Goal: Communication & Community: Answer question/provide support

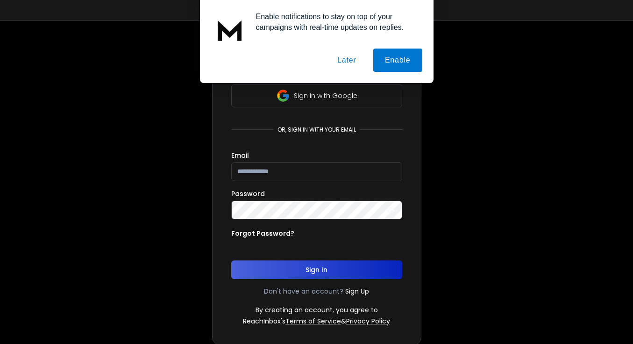
click at [275, 161] on div "Email" at bounding box center [316, 166] width 171 height 29
click at [284, 164] on input "email" at bounding box center [316, 172] width 171 height 19
paste input "**********"
type input "**********"
click at [350, 61] on button "Later" at bounding box center [347, 60] width 42 height 23
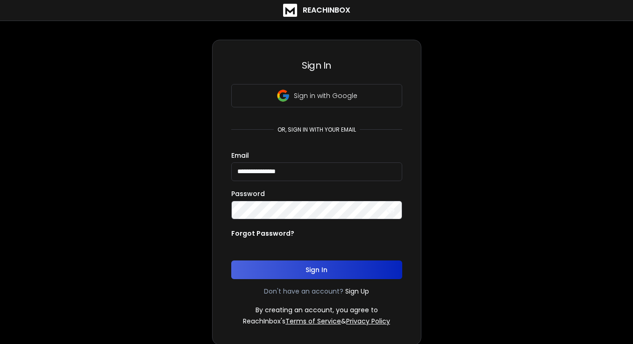
click at [342, 272] on button "Sign In" at bounding box center [316, 270] width 171 height 19
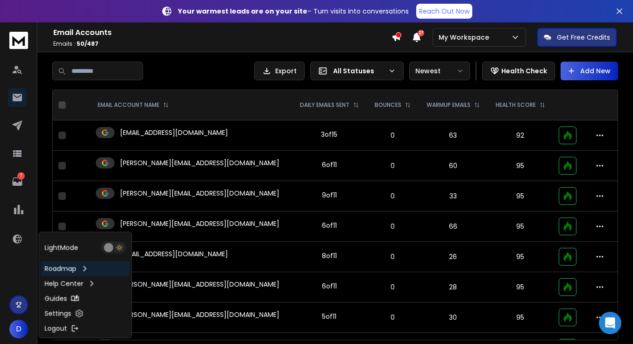
click at [112, 247] on button "button" at bounding box center [113, 248] width 25 height 12
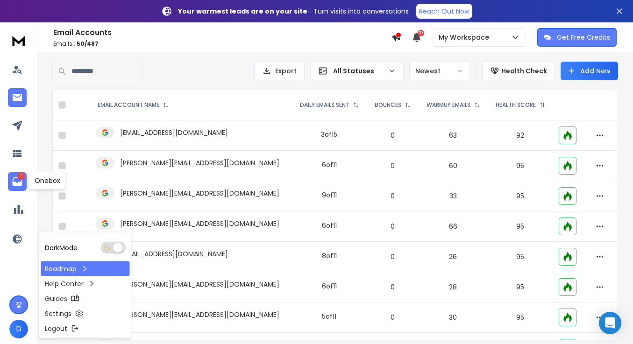
click at [9, 180] on link "7" at bounding box center [17, 181] width 19 height 19
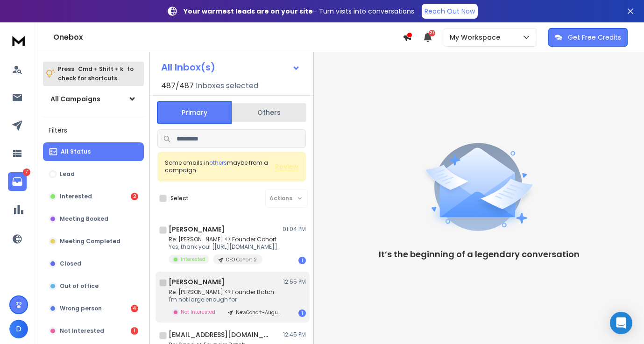
click at [277, 293] on p "Re: [PERSON_NAME] <> Founder Batch" at bounding box center [225, 292] width 112 height 7
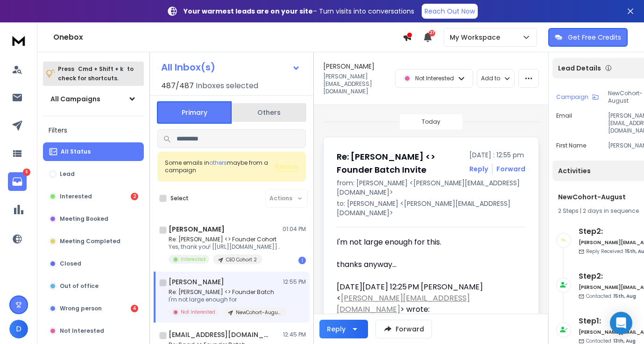
click at [277, 117] on button "Others" at bounding box center [269, 112] width 75 height 21
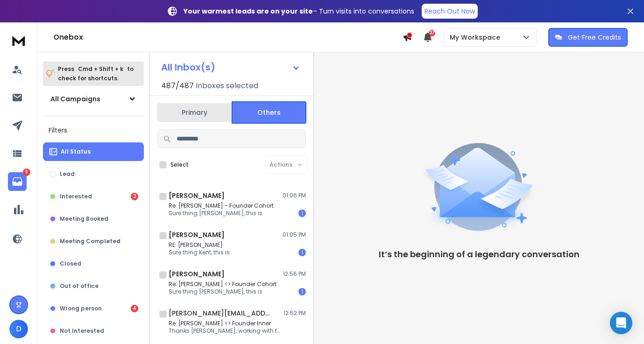
click at [196, 107] on button "Primary" at bounding box center [194, 112] width 75 height 21
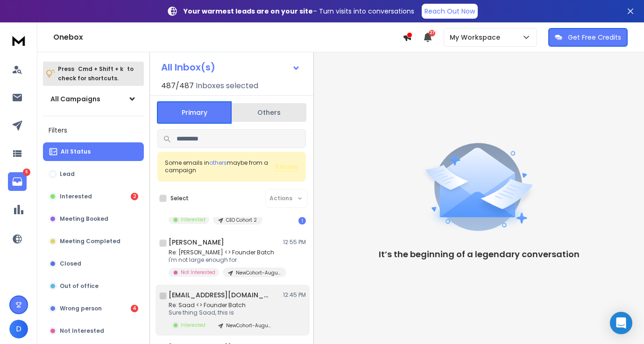
scroll to position [43, 0]
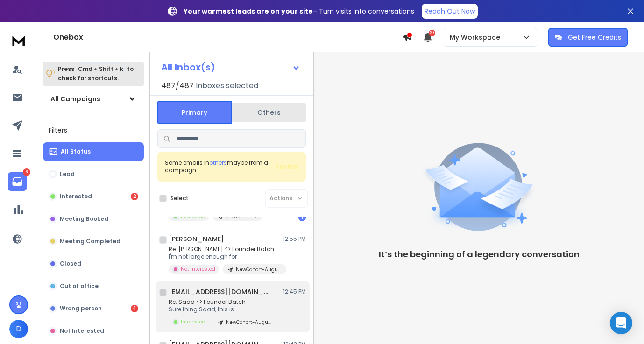
click at [269, 293] on div "saad@weegolife.com 12:45 PM" at bounding box center [237, 291] width 137 height 9
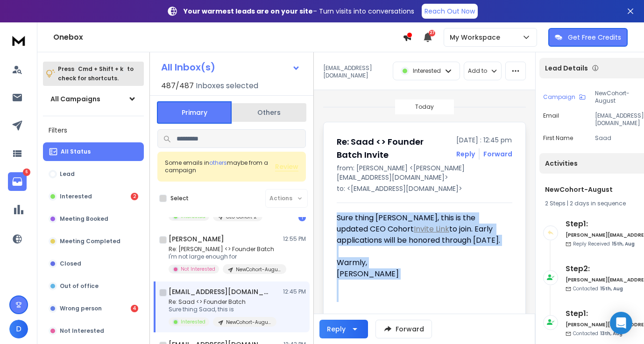
drag, startPoint x: 348, startPoint y: 233, endPoint x: 318, endPoint y: 192, distance: 51.8
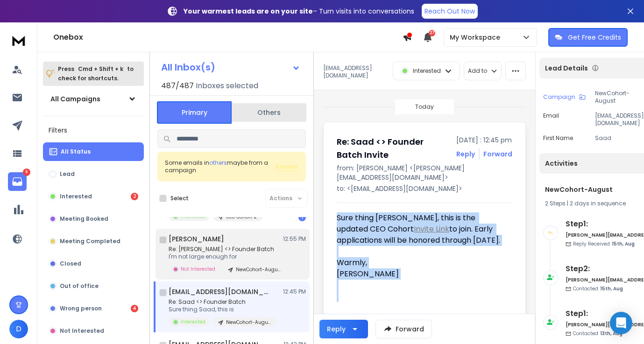
copy div "Sure thing Saad, this is the updated CEO Cohort Invite Link to join. Early appl…"
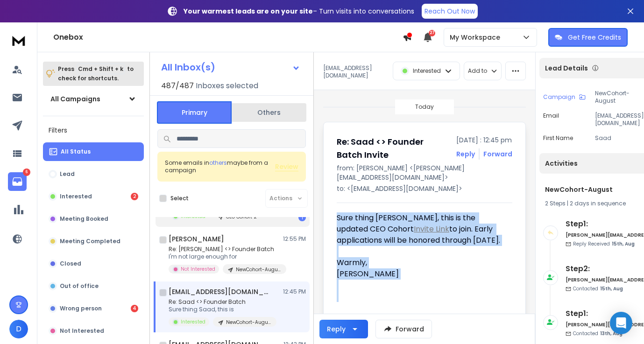
scroll to position [0, 0]
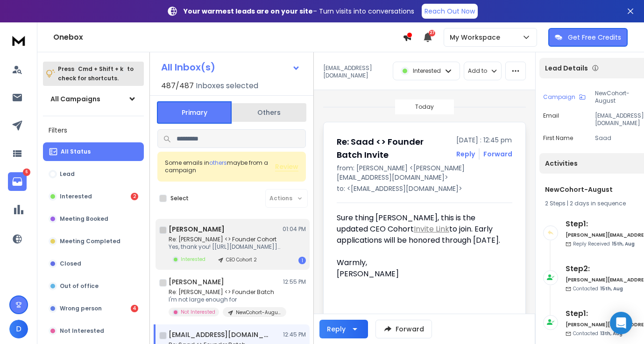
click at [273, 241] on p "Re: [PERSON_NAME] <> Founder Cohort" at bounding box center [225, 239] width 112 height 7
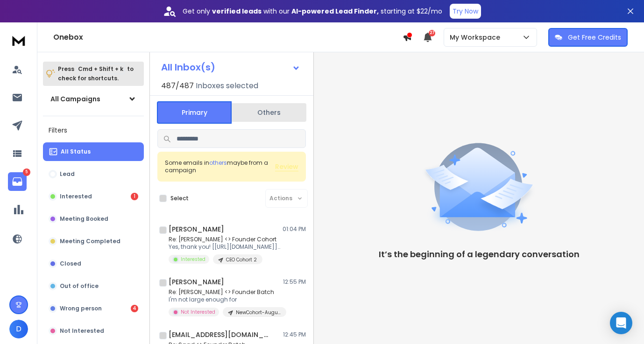
click at [267, 209] on div "Some emails in others maybe from a campaign Review Select Actions [PERSON_NAME]…" at bounding box center [231, 299] width 163 height 346
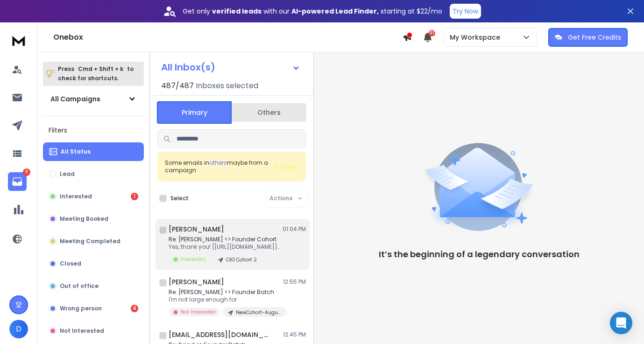
click at [265, 226] on div "Michelle Davis 01:04 PM" at bounding box center [237, 229] width 137 height 9
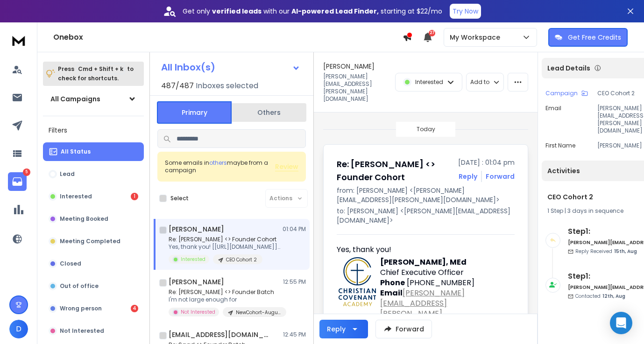
click at [341, 329] on div "Reply" at bounding box center [336, 329] width 19 height 9
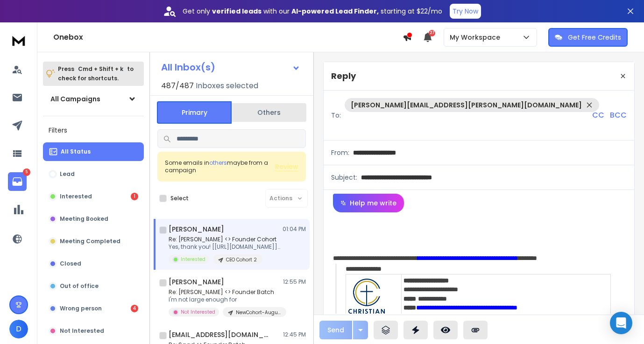
click at [337, 226] on div at bounding box center [479, 227] width 292 height 10
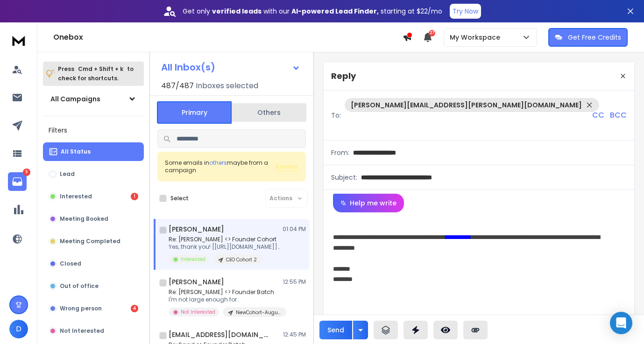
click at [332, 237] on div "**********" at bounding box center [479, 263] width 311 height 101
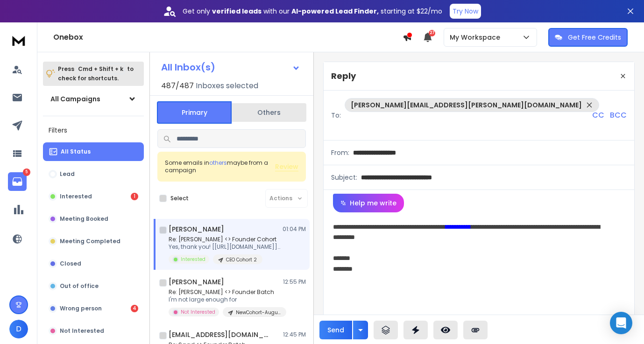
click at [374, 227] on div "**********" at bounding box center [472, 232] width 278 height 21
click at [351, 311] on div at bounding box center [479, 310] width 292 height 10
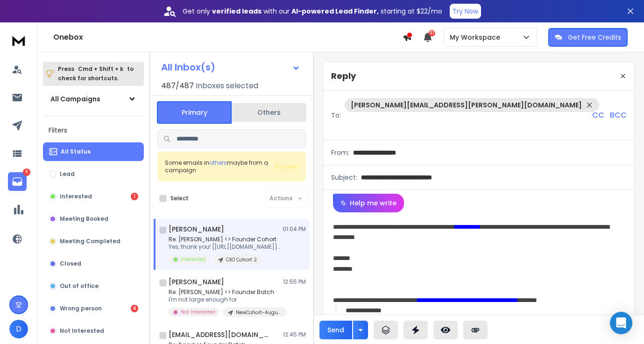
click at [337, 332] on button "Send" at bounding box center [335, 330] width 33 height 19
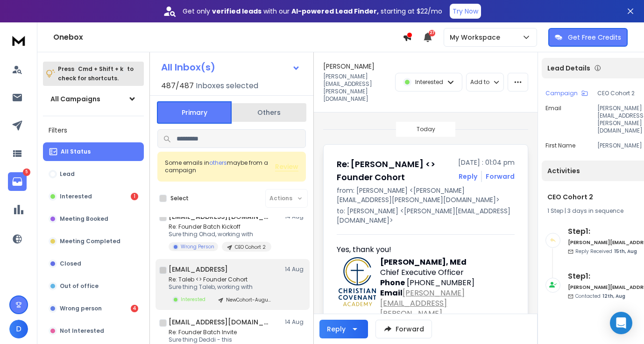
scroll to position [1268, 0]
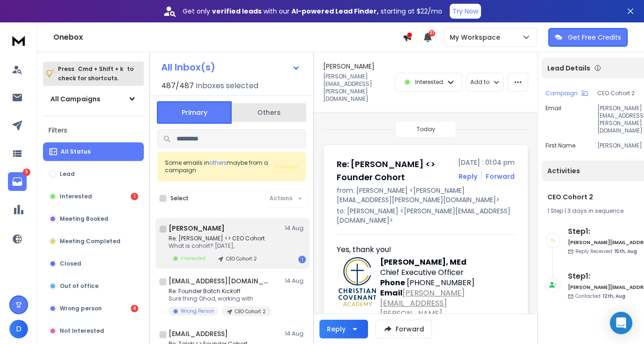
click at [287, 247] on div "Re: Nirmalya <> CEO Cohort What is cohort? On Thu, Interested CEO Cohort 2 1" at bounding box center [237, 249] width 137 height 28
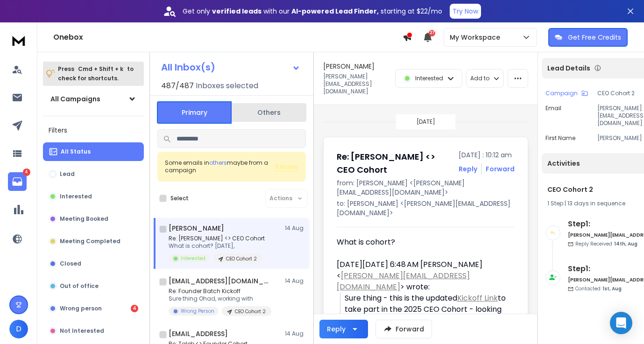
click at [336, 327] on div "Reply" at bounding box center [336, 329] width 19 height 9
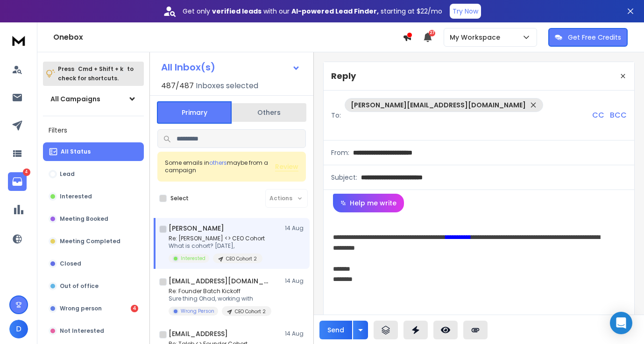
click at [329, 220] on div "**********" at bounding box center [479, 263] width 311 height 101
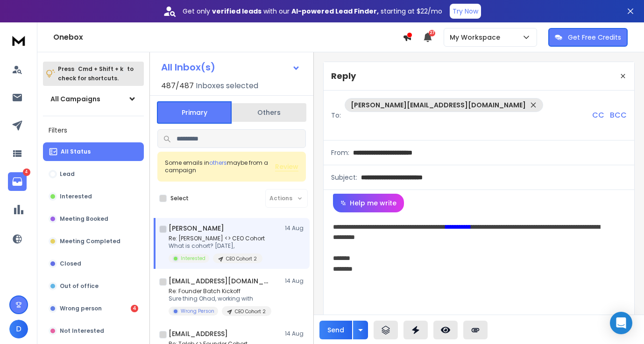
click at [372, 222] on div "**********" at bounding box center [472, 232] width 278 height 21
click at [372, 284] on div at bounding box center [479, 289] width 292 height 10
click at [348, 284] on div at bounding box center [479, 289] width 292 height 10
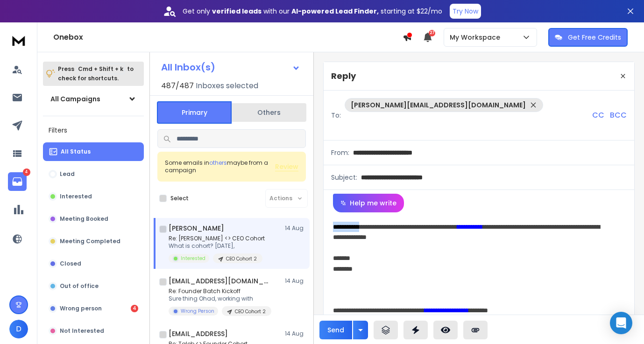
drag, startPoint x: 366, startPoint y: 211, endPoint x: 320, endPoint y: 206, distance: 46.5
click at [324, 213] on div "**********" at bounding box center [479, 263] width 311 height 101
click at [366, 284] on div at bounding box center [479, 289] width 292 height 10
click at [326, 213] on div "**********" at bounding box center [479, 263] width 311 height 101
click at [335, 328] on button "Send" at bounding box center [335, 330] width 33 height 19
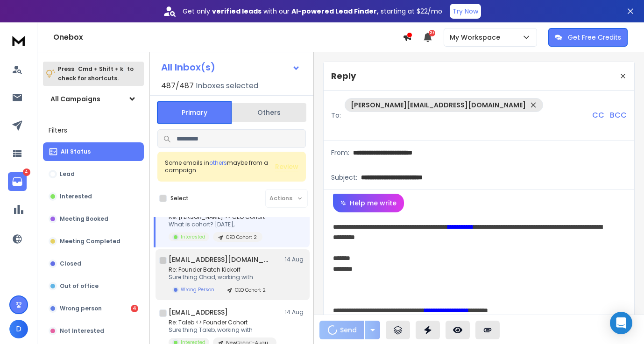
scroll to position [1364, 0]
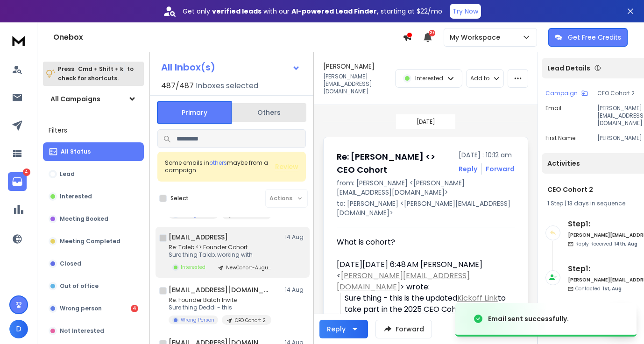
click at [277, 251] on div "Re: Taleb <> Founder Cohort Sure thing Taleb, working with Interested NewCohort…" at bounding box center [237, 258] width 137 height 28
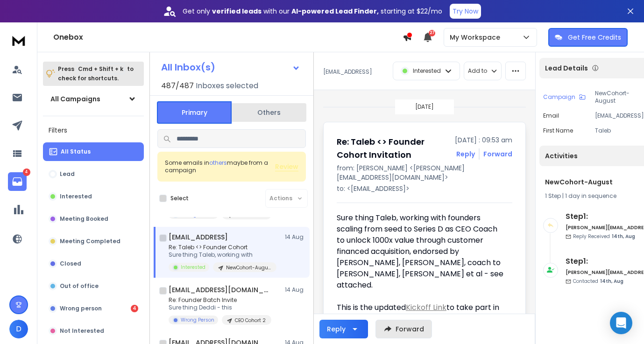
scroll to position [0, 0]
click at [335, 332] on div "Reply" at bounding box center [336, 329] width 19 height 9
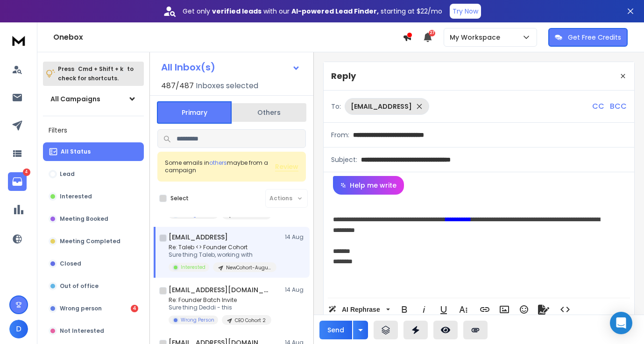
click at [332, 221] on div "**********" at bounding box center [479, 245] width 311 height 101
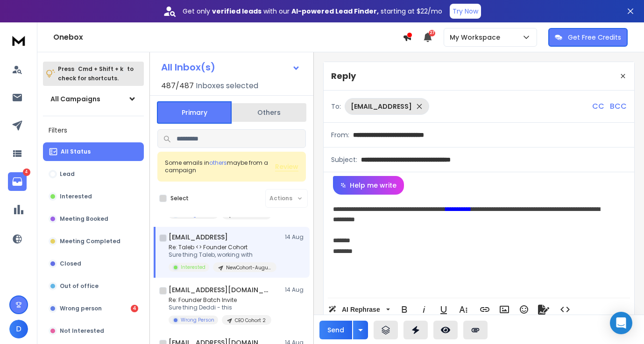
click at [616, 68] on div "Reply" at bounding box center [479, 76] width 311 height 28
click at [619, 78] on icon at bounding box center [622, 75] width 7 height 7
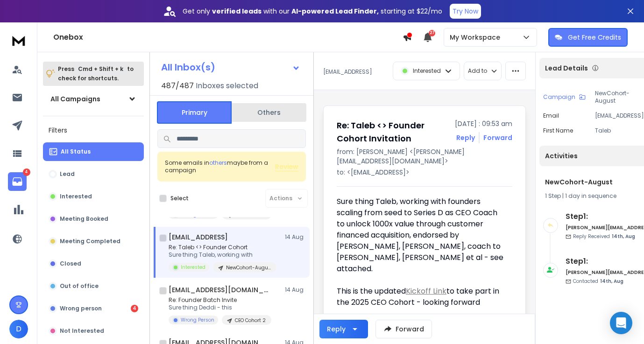
scroll to position [21, 0]
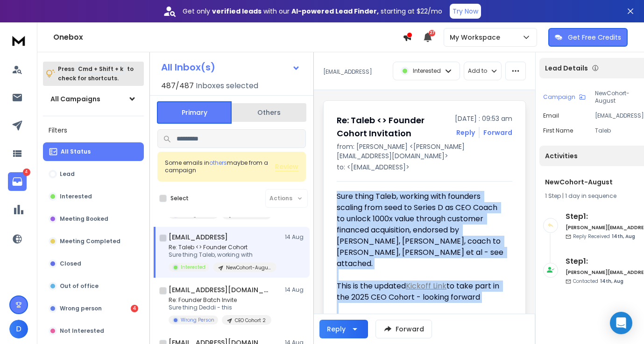
drag, startPoint x: 366, startPoint y: 295, endPoint x: 336, endPoint y: 186, distance: 112.3
copy div "Sure thing Taleb, working with founders scaling from seed to Series D as CEO Co…"
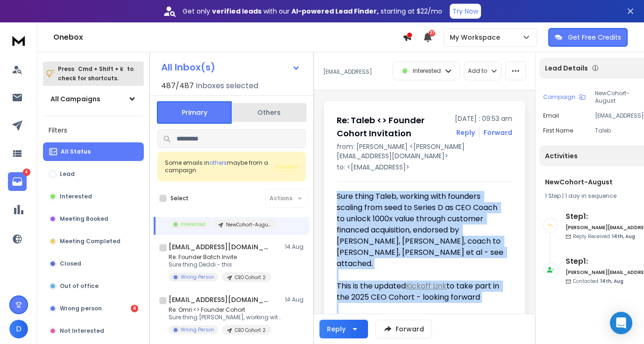
scroll to position [43, 0]
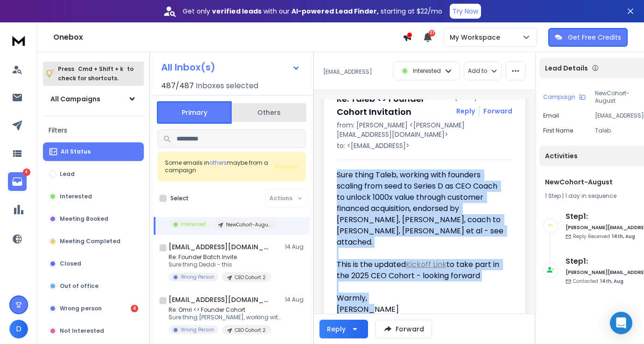
click at [374, 304] on div "Jonathan" at bounding box center [421, 309] width 168 height 11
drag, startPoint x: 377, startPoint y: 293, endPoint x: 328, endPoint y: 166, distance: 136.4
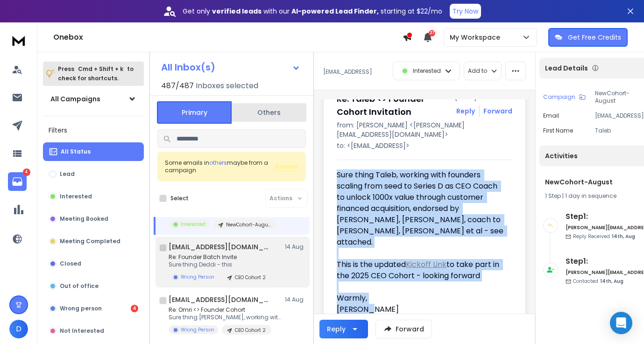
copy div "Sure thing Taleb, working with founders scaling from seed to Series D as CEO Co…"
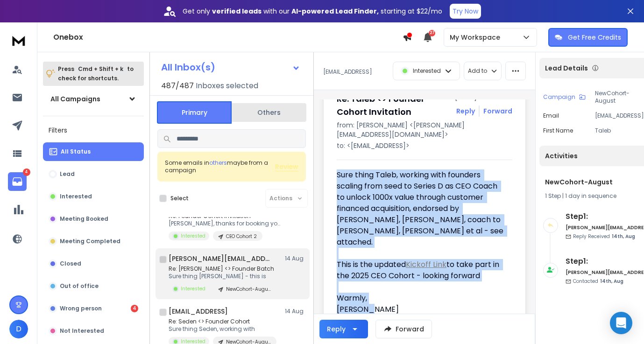
scroll to position [1053, 0]
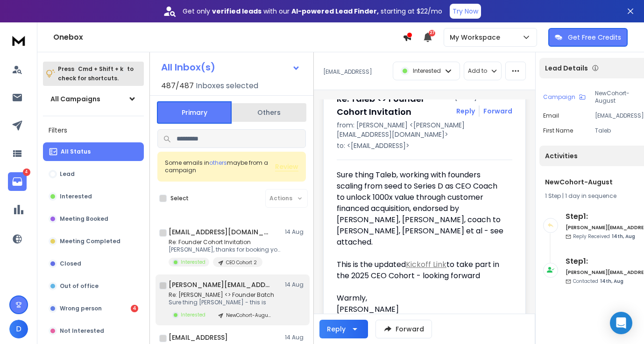
click at [265, 290] on div "woods@rainsfordcap.com 14 Aug" at bounding box center [237, 284] width 137 height 9
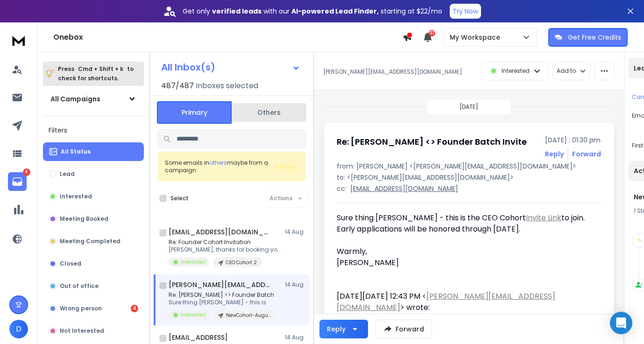
click at [328, 330] on div "Reply" at bounding box center [336, 329] width 19 height 9
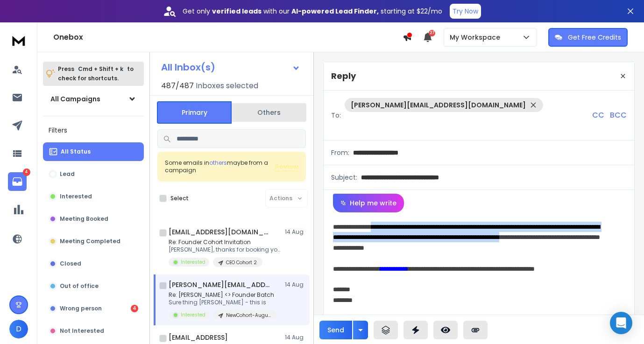
drag, startPoint x: 380, startPoint y: 242, endPoint x: 366, endPoint y: 226, distance: 21.6
click at [324, 235] on div "**********" at bounding box center [479, 263] width 311 height 101
click at [372, 224] on div "**********" at bounding box center [472, 237] width 278 height 31
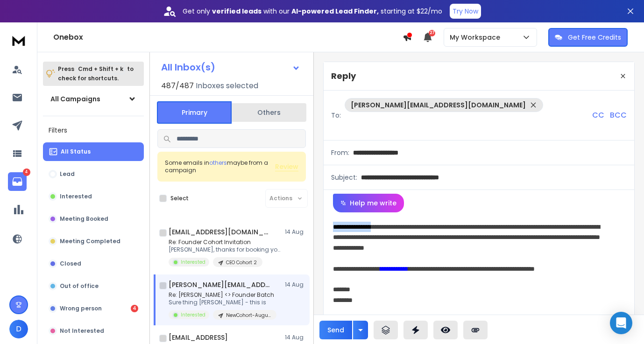
drag, startPoint x: 377, startPoint y: 209, endPoint x: 303, endPoint y: 206, distance: 74.3
click at [324, 213] on div "**********" at bounding box center [479, 263] width 311 height 101
drag, startPoint x: 338, startPoint y: 210, endPoint x: 327, endPoint y: 208, distance: 10.8
click at [327, 213] on div "**********" at bounding box center [479, 263] width 311 height 101
click at [356, 222] on div "**********" at bounding box center [472, 237] width 278 height 31
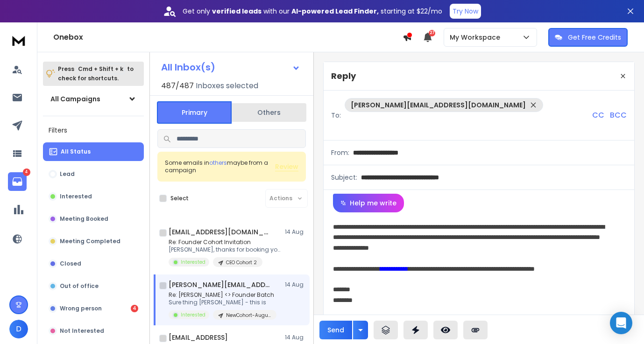
click at [476, 326] on icon at bounding box center [475, 330] width 9 height 9
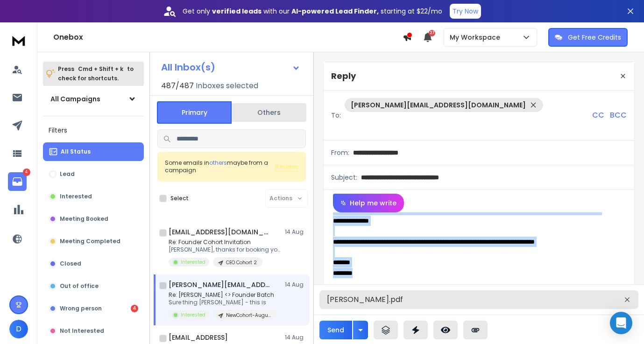
scroll to position [0, 0]
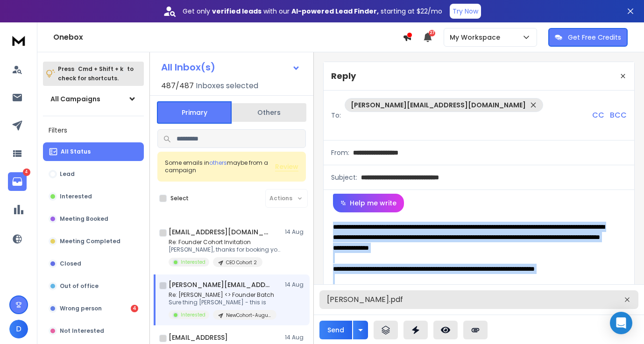
drag, startPoint x: 360, startPoint y: 247, endPoint x: 307, endPoint y: 170, distance: 93.4
click at [324, 213] on div "**********" at bounding box center [476, 263] width 304 height 101
copy div "**********"
click at [436, 226] on div "**********" at bounding box center [472, 237] width 278 height 31
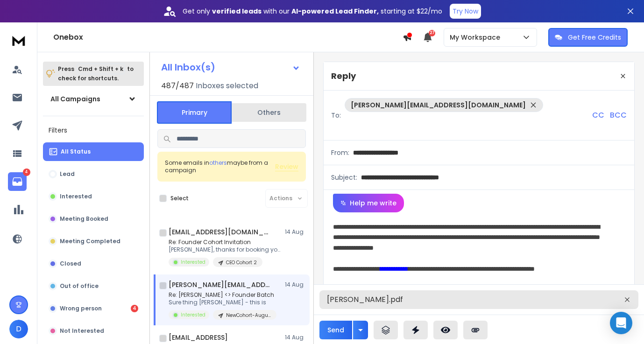
click at [345, 325] on button "Send" at bounding box center [335, 330] width 33 height 19
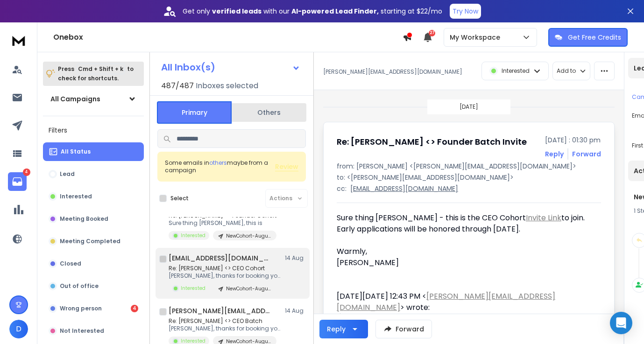
scroll to position [892, 0]
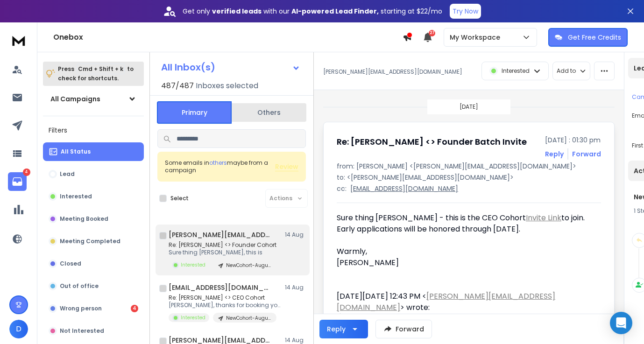
click at [285, 236] on p "14 Aug" at bounding box center [295, 234] width 21 height 7
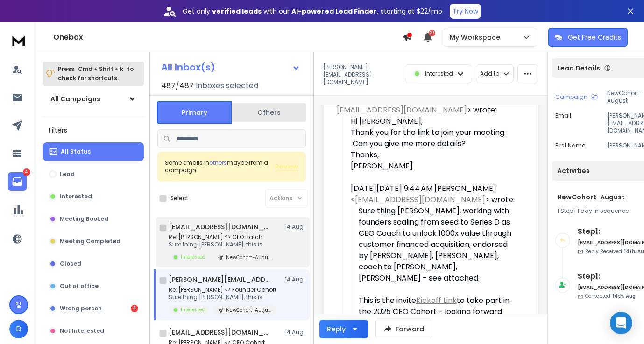
scroll to position [827, 0]
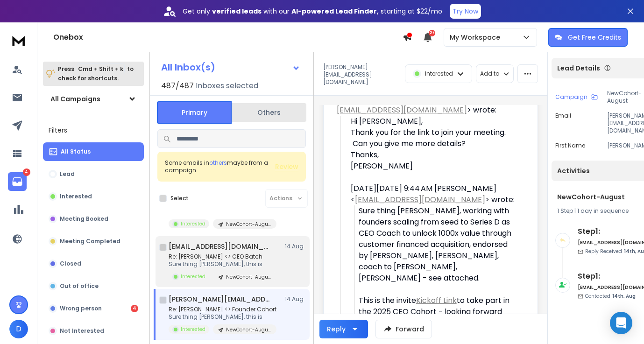
click at [268, 245] on div "thiago@tastefy.com.br 14 Aug" at bounding box center [237, 246] width 137 height 9
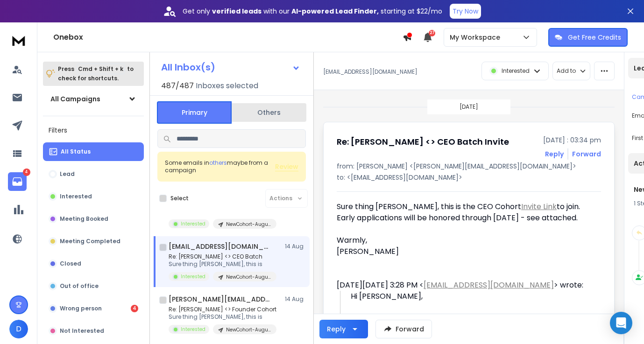
click at [342, 327] on div "Reply" at bounding box center [336, 329] width 19 height 9
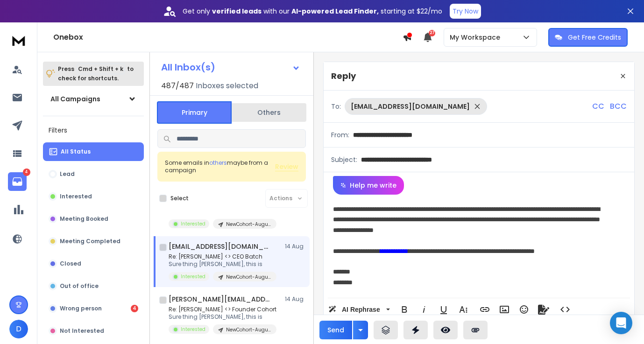
click at [339, 211] on div "**********" at bounding box center [472, 219] width 278 height 31
click at [477, 331] on icon at bounding box center [476, 330] width 8 height 4
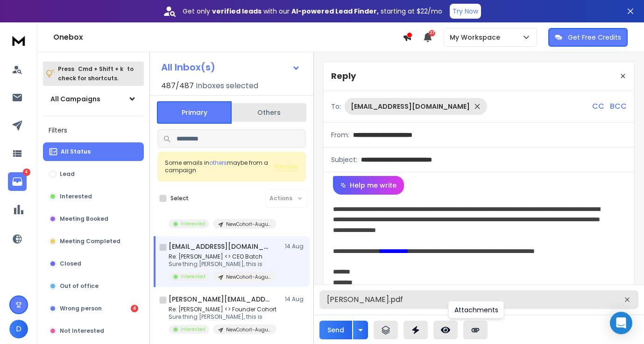
click at [330, 333] on button "Send" at bounding box center [335, 330] width 33 height 19
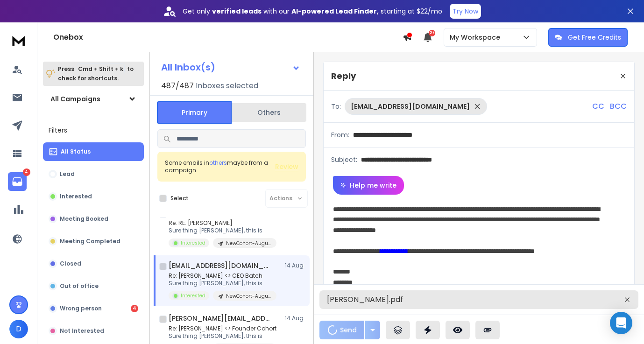
scroll to position [774, 0]
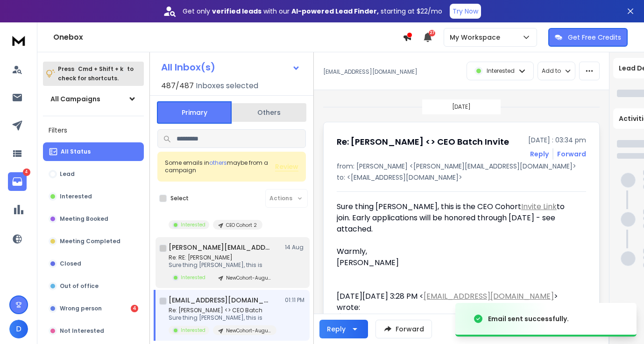
click at [274, 255] on p "Re: RE: Patrick" at bounding box center [223, 257] width 108 height 7
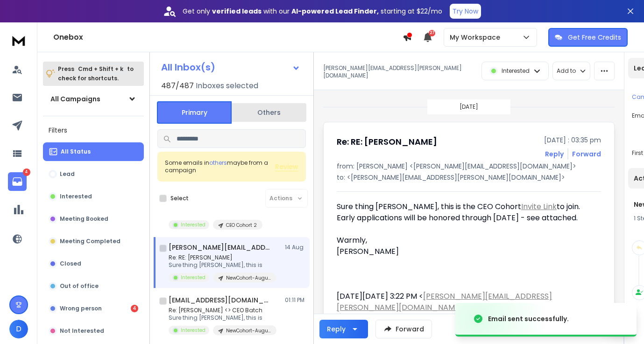
click at [338, 325] on div "Reply" at bounding box center [336, 329] width 19 height 9
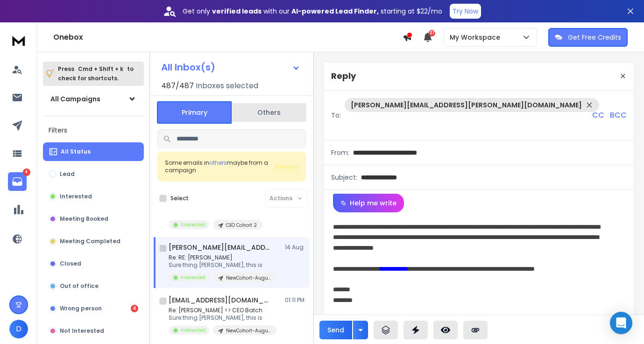
click at [363, 229] on div "**********" at bounding box center [472, 237] width 278 height 31
click at [337, 228] on div "**********" at bounding box center [472, 237] width 278 height 31
click at [472, 327] on icon at bounding box center [475, 330] width 9 height 9
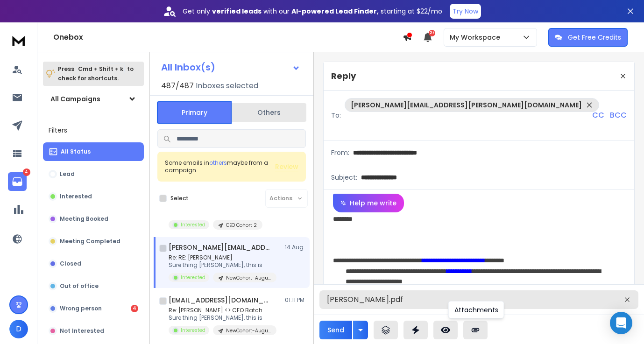
scroll to position [0, 0]
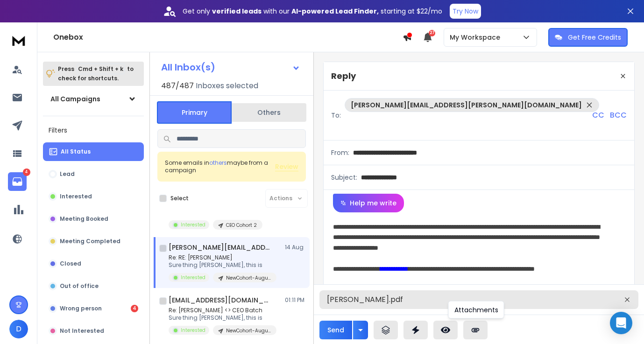
click at [335, 326] on button "Send" at bounding box center [335, 330] width 33 height 19
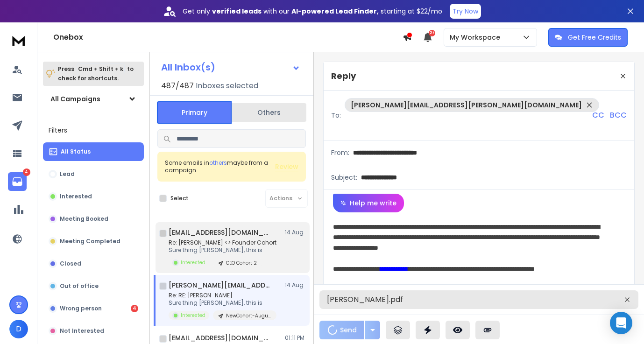
scroll to position [731, 0]
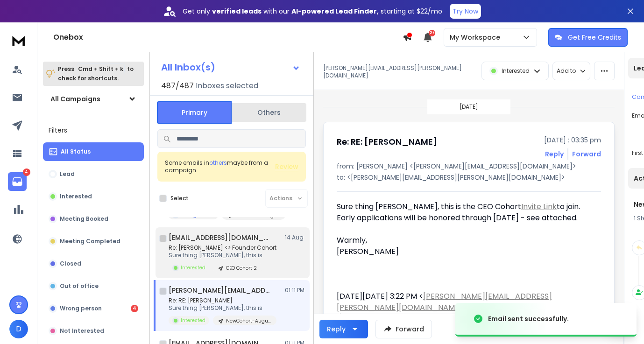
click at [296, 248] on div "Re: Ashutosh <> Founder Cohort Sure thing Ashutosh, this is Interested CEO Coho…" at bounding box center [237, 258] width 137 height 28
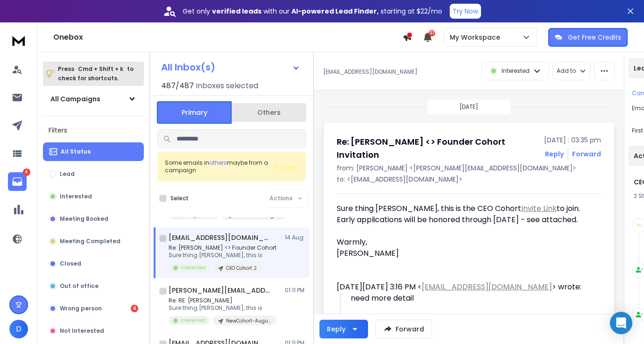
click at [334, 326] on div "Reply" at bounding box center [336, 329] width 19 height 9
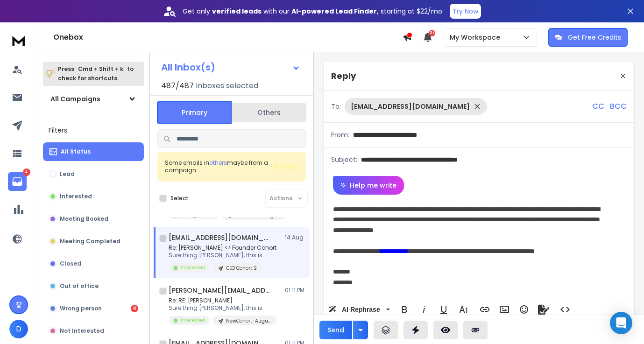
click at [341, 226] on div "**********" at bounding box center [472, 219] width 278 height 31
click at [341, 228] on div "**********" at bounding box center [472, 219] width 278 height 31
click at [484, 331] on button at bounding box center [475, 330] width 24 height 19
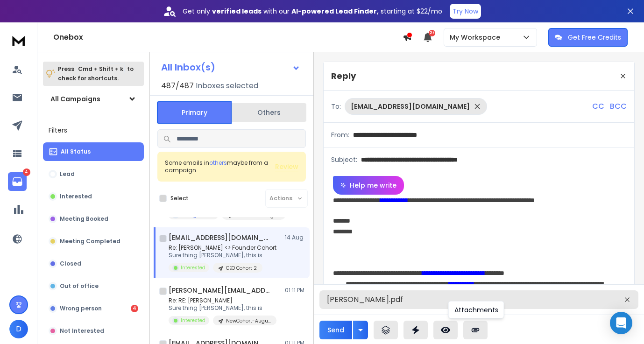
scroll to position [54, 0]
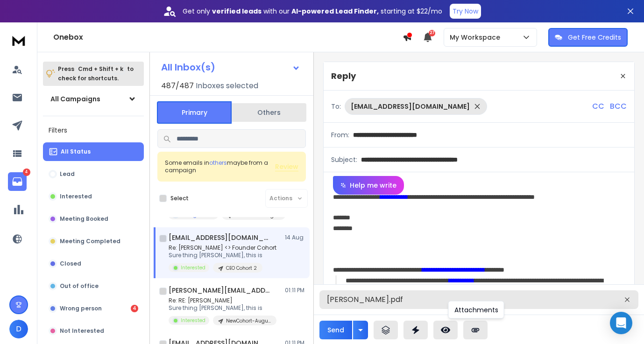
click at [346, 255] on div at bounding box center [475, 249] width 285 height 10
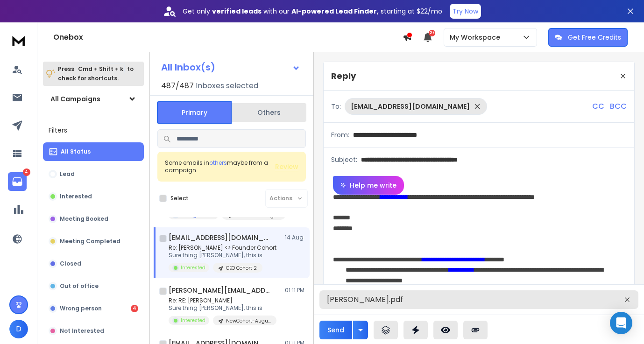
scroll to position [0, 0]
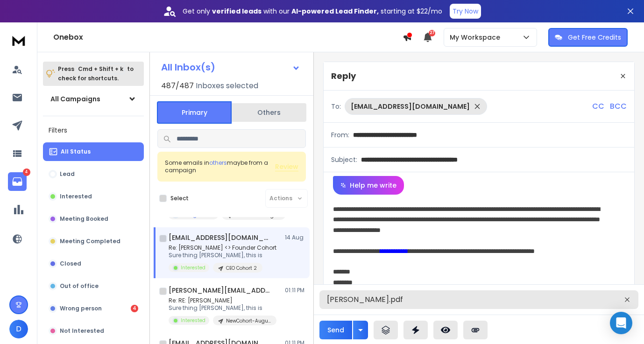
click at [355, 234] on div "**********" at bounding box center [472, 219] width 278 height 31
click at [339, 334] on button "Send" at bounding box center [335, 330] width 33 height 19
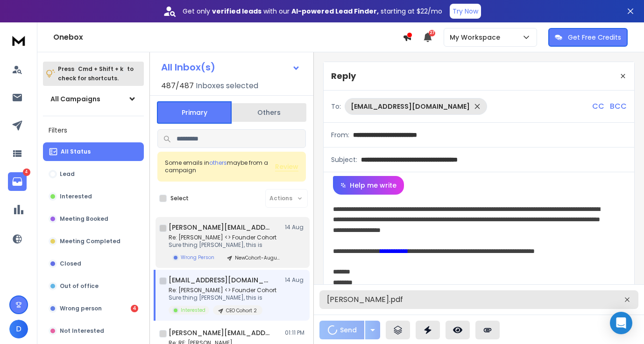
scroll to position [655, 0]
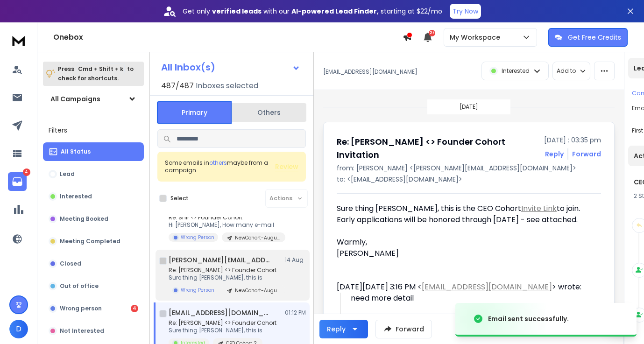
click at [248, 267] on p "Re: Travis <> Founder Cohort" at bounding box center [225, 270] width 112 height 7
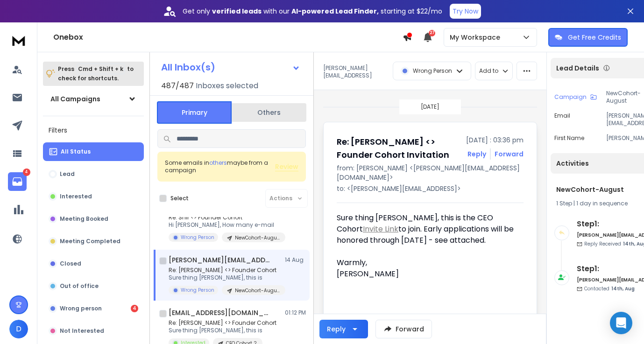
click at [333, 325] on div "Reply" at bounding box center [336, 329] width 19 height 9
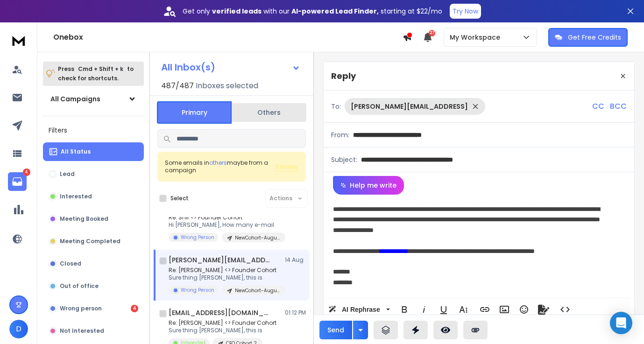
click at [367, 212] on div "**********" at bounding box center [472, 219] width 278 height 31
click at [350, 211] on div "**********" at bounding box center [472, 219] width 278 height 31
click at [475, 327] on icon at bounding box center [475, 330] width 9 height 9
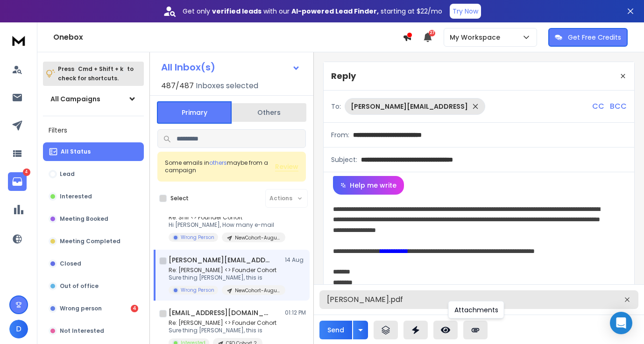
scroll to position [74, 0]
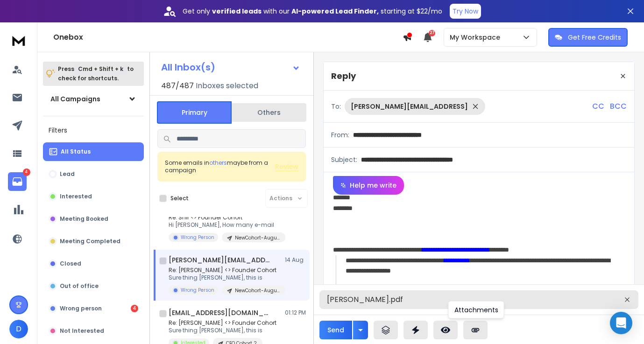
click at [351, 234] on div at bounding box center [475, 229] width 285 height 10
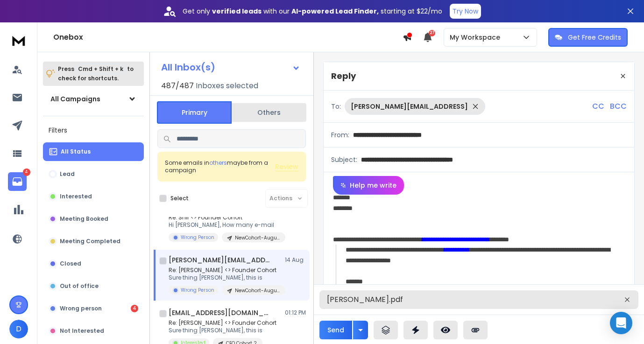
scroll to position [0, 0]
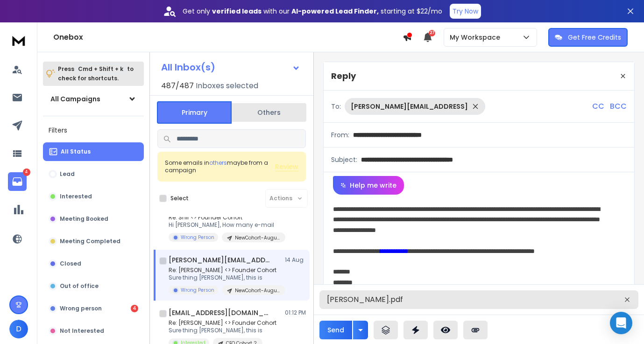
click at [339, 323] on button "Send" at bounding box center [335, 330] width 33 height 19
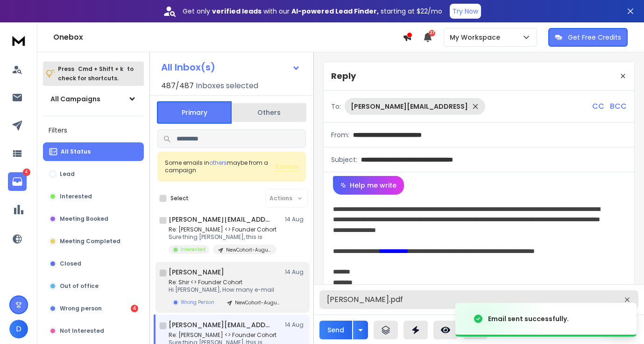
scroll to position [580, 0]
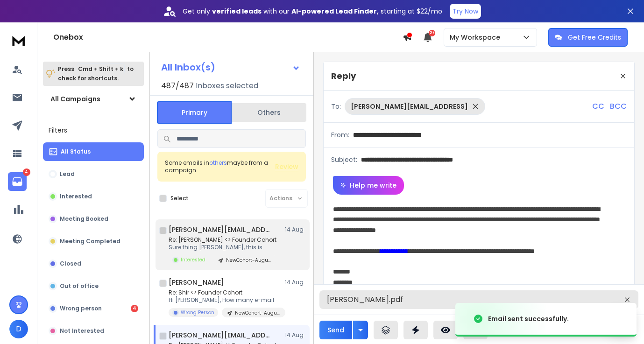
click at [277, 234] on div "saul@frostbyte.app 14 Aug" at bounding box center [237, 229] width 137 height 9
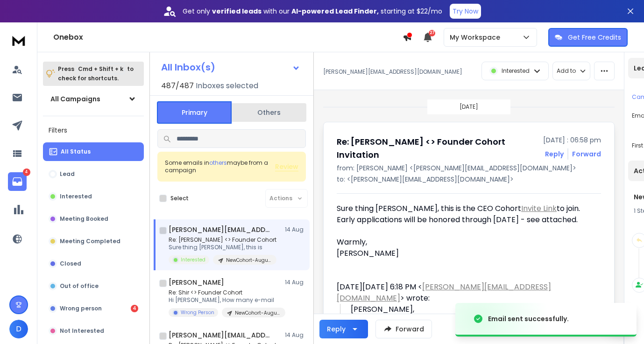
click at [338, 325] on div "Reply" at bounding box center [336, 329] width 19 height 9
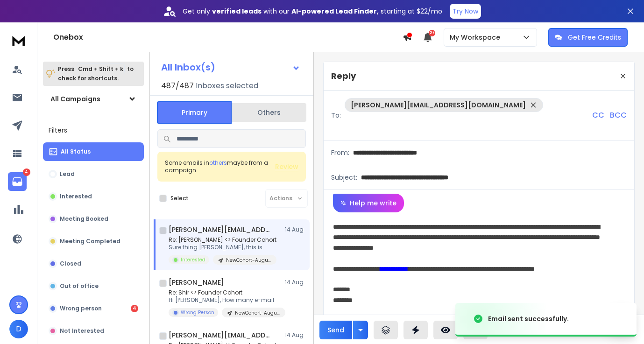
click at [348, 222] on div "**********" at bounding box center [472, 237] width 278 height 31
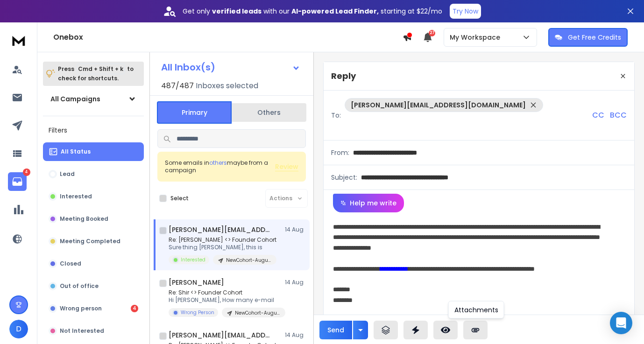
click at [475, 329] on icon at bounding box center [476, 330] width 8 height 4
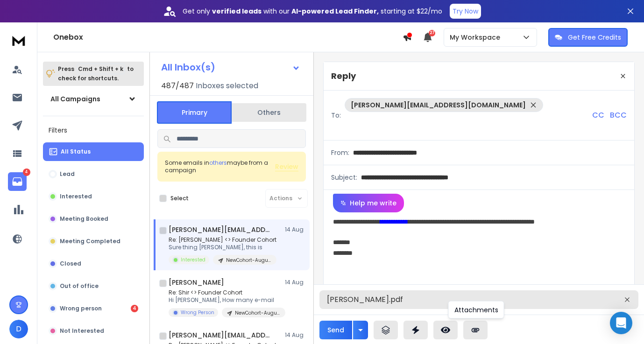
scroll to position [0, 0]
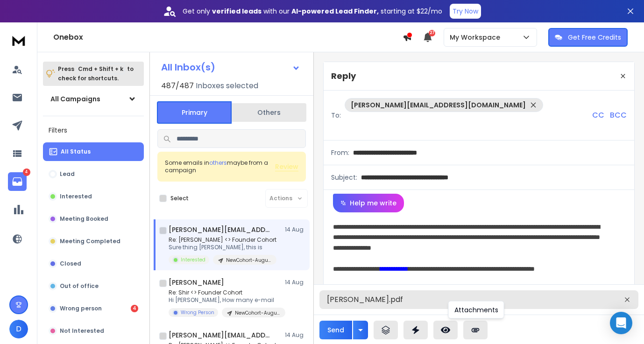
click at [341, 328] on button "Send" at bounding box center [335, 330] width 33 height 19
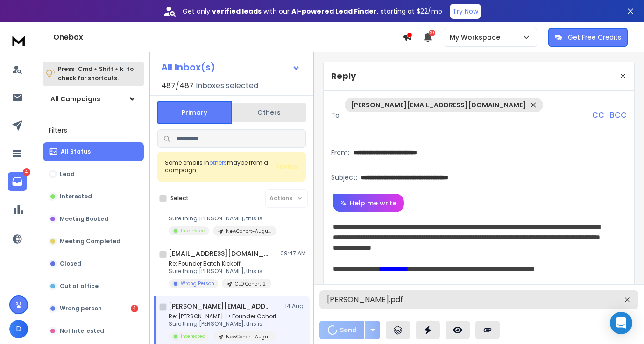
scroll to position [526, 0]
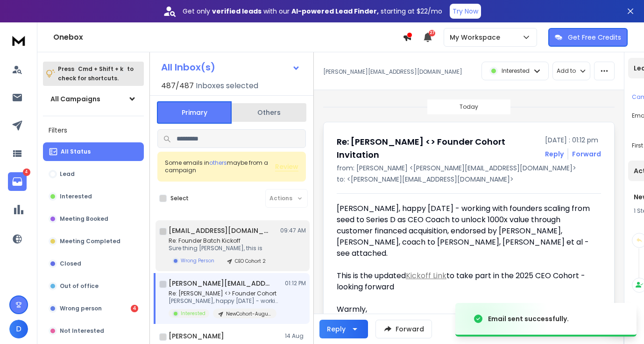
click at [280, 247] on div "Re: Founder Batch Kickoff Sure thing Andy, this is Wrong Person CEO Cohort 2" at bounding box center [237, 251] width 137 height 28
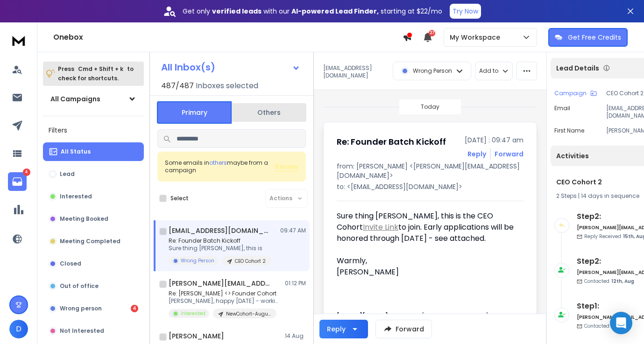
click at [338, 330] on div "Reply" at bounding box center [336, 329] width 19 height 9
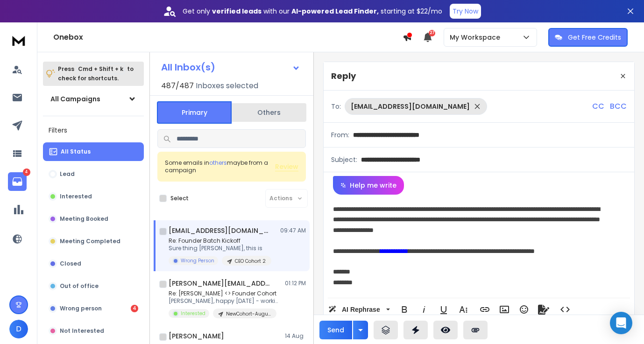
click at [342, 227] on div "**********" at bounding box center [472, 219] width 278 height 31
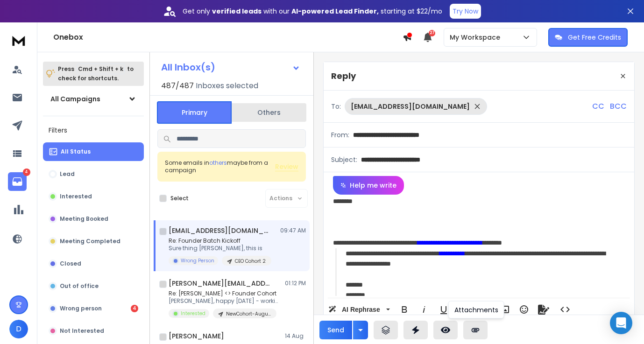
scroll to position [0, 0]
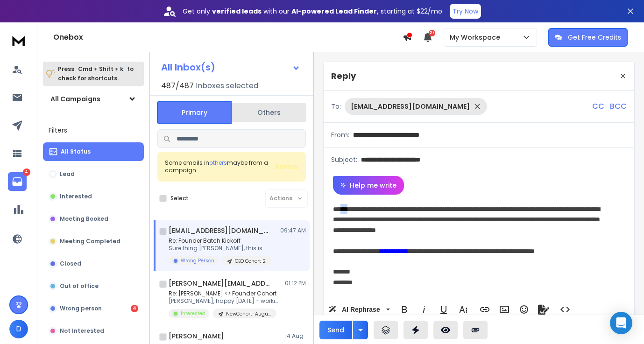
drag, startPoint x: 355, startPoint y: 228, endPoint x: 376, endPoint y: 243, distance: 25.8
click at [345, 228] on div "**********" at bounding box center [472, 219] width 278 height 31
click at [376, 235] on div "**********" at bounding box center [472, 219] width 278 height 31
drag, startPoint x: 346, startPoint y: 230, endPoint x: 354, endPoint y: 230, distance: 8.4
click at [354, 230] on div "**********" at bounding box center [472, 219] width 278 height 31
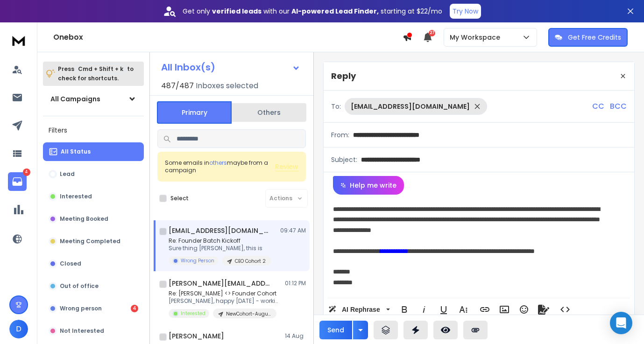
click at [481, 277] on div "*******" at bounding box center [472, 266] width 278 height 21
click at [482, 328] on button at bounding box center [475, 330] width 24 height 19
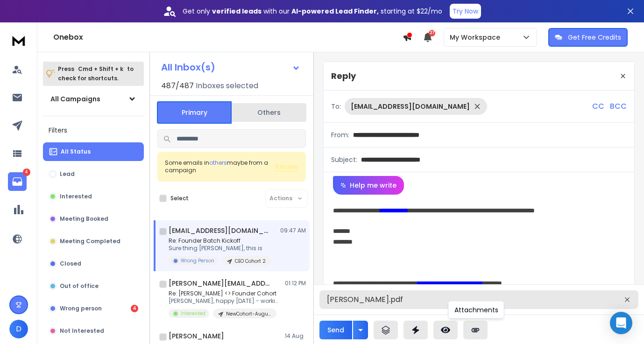
scroll to position [74, 0]
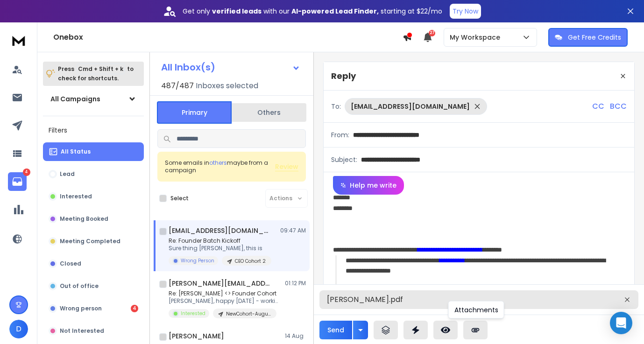
click at [361, 245] on div at bounding box center [475, 239] width 285 height 10
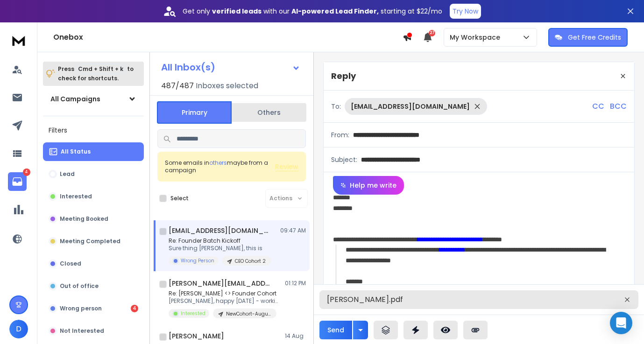
scroll to position [0, 0]
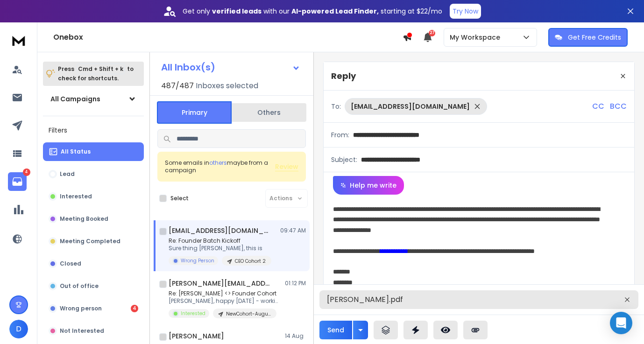
click at [334, 323] on button "Send" at bounding box center [335, 330] width 33 height 19
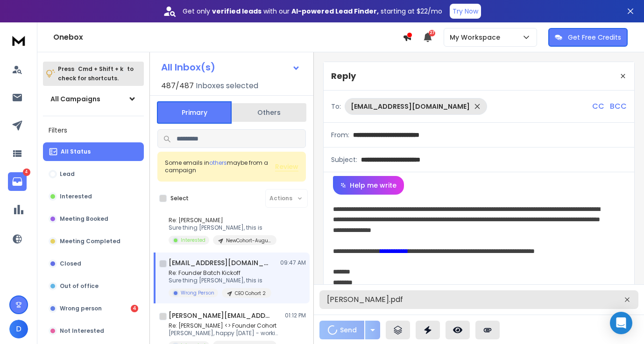
scroll to position [473, 0]
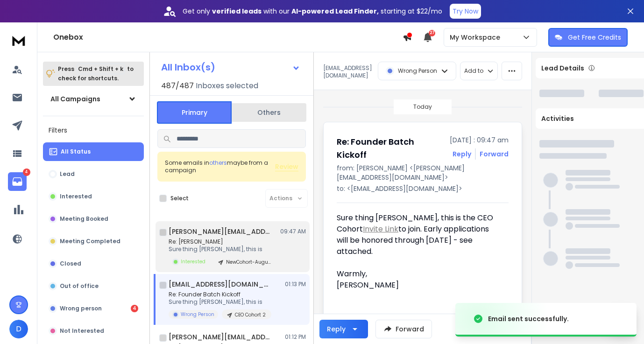
click at [272, 242] on p "Re: Roopesh" at bounding box center [223, 241] width 108 height 7
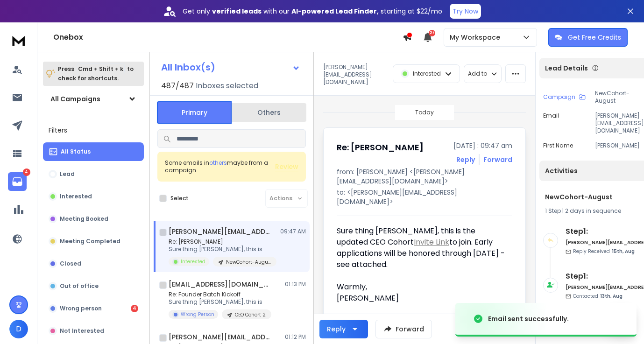
click at [339, 326] on div "Reply" at bounding box center [336, 329] width 19 height 9
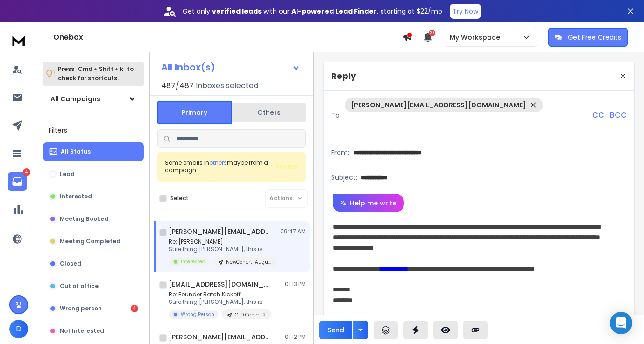
click at [343, 228] on div "**********" at bounding box center [472, 237] width 278 height 31
click at [485, 329] on button at bounding box center [475, 330] width 24 height 19
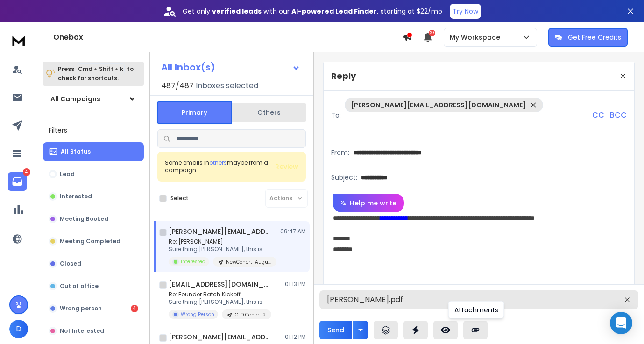
scroll to position [54, 0]
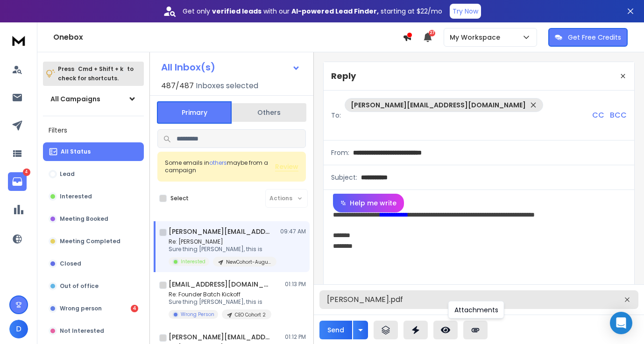
click at [364, 272] on div at bounding box center [475, 267] width 285 height 10
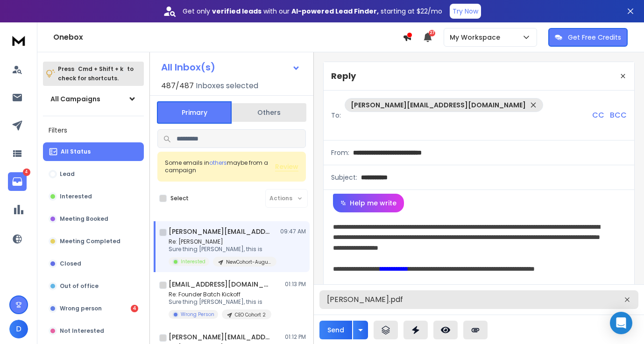
click at [335, 335] on button "Send" at bounding box center [335, 330] width 33 height 19
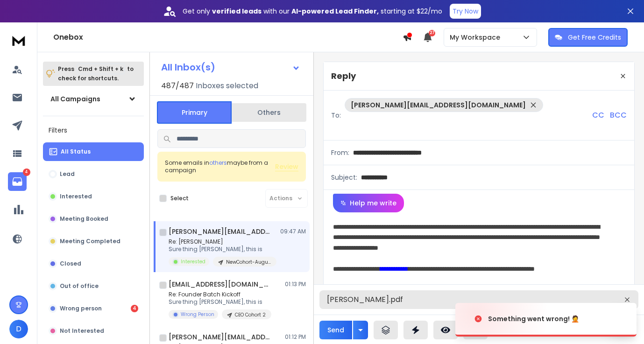
click at [394, 271] on link "**********" at bounding box center [394, 269] width 28 height 7
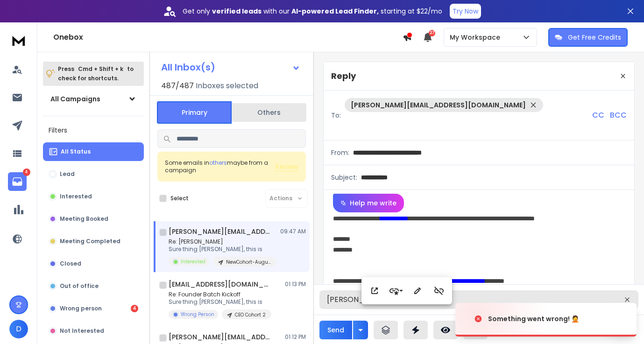
scroll to position [54, 0]
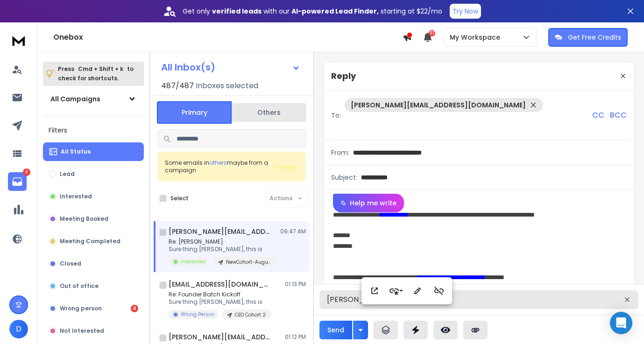
click at [351, 268] on div at bounding box center [475, 267] width 285 height 10
click at [340, 327] on button "Send" at bounding box center [335, 330] width 33 height 19
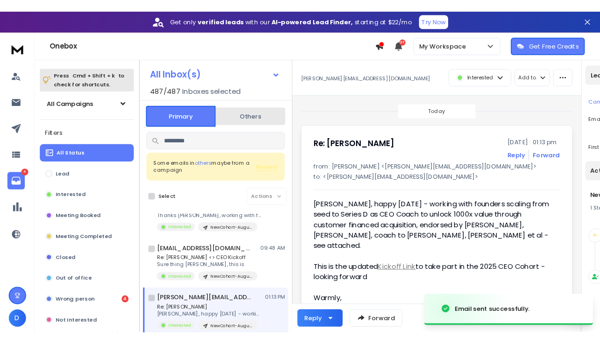
scroll to position [0, 0]
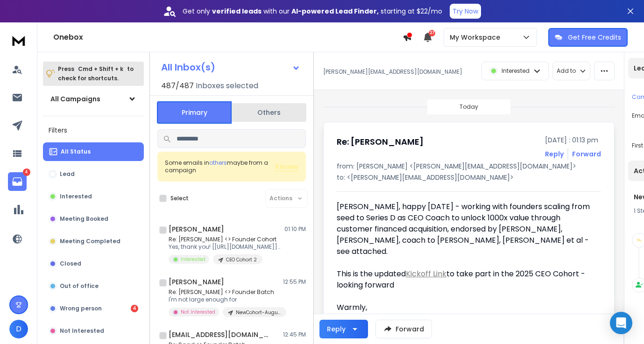
click at [263, 107] on button "Others" at bounding box center [269, 112] width 75 height 21
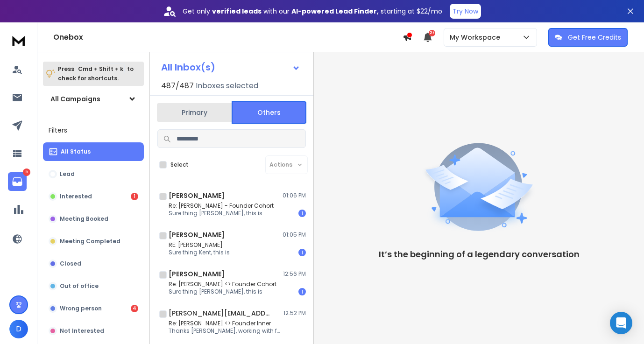
click at [201, 124] on div "Primary Others Select Actions Adam Bar 01:06 PM Re: Dan - Founder Cohort Sure t…" at bounding box center [231, 270] width 163 height 335
click at [199, 115] on button "Primary" at bounding box center [194, 112] width 75 height 21
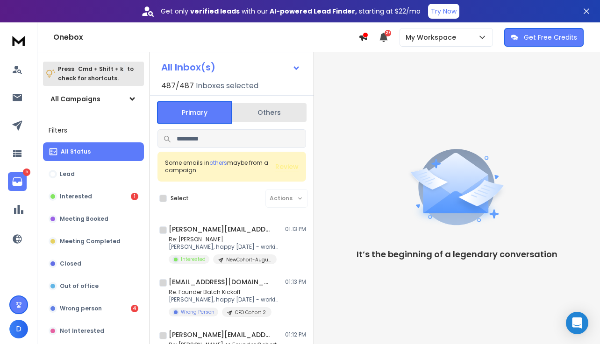
click at [260, 101] on div "All Inbox(s) 487 / 487 Inboxes selected Primary Others Some emails in others ma…" at bounding box center [231, 224] width 163 height 344
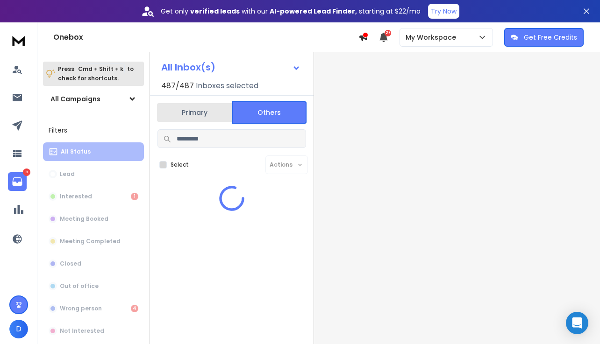
click at [260, 108] on button "Others" at bounding box center [269, 112] width 75 height 22
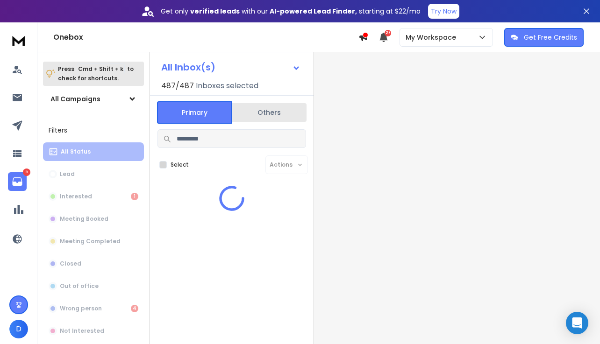
click at [199, 113] on button "Primary" at bounding box center [194, 112] width 75 height 22
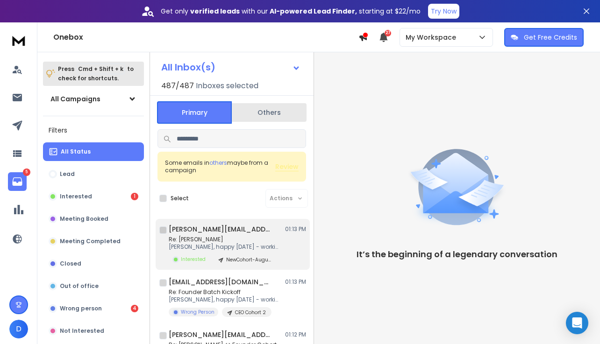
click at [265, 227] on div "roopesh@thirdessential.com 01:13 PM" at bounding box center [237, 229] width 137 height 9
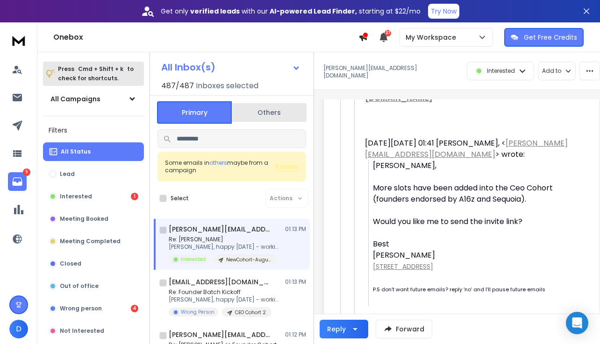
scroll to position [671, 0]
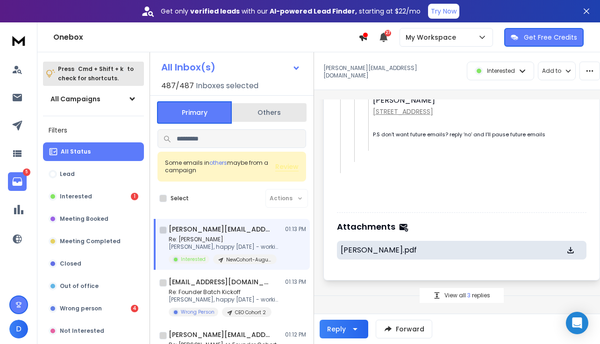
click at [266, 115] on button "Others" at bounding box center [269, 112] width 75 height 21
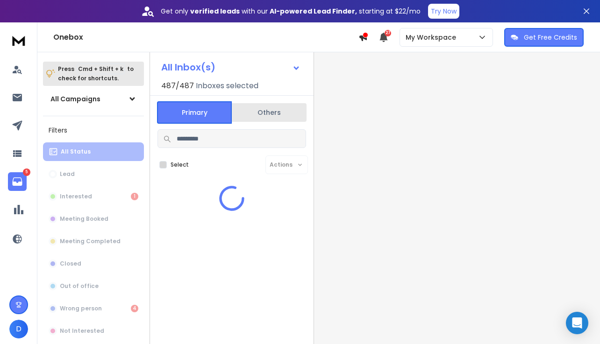
click at [183, 106] on button "Primary" at bounding box center [194, 112] width 75 height 22
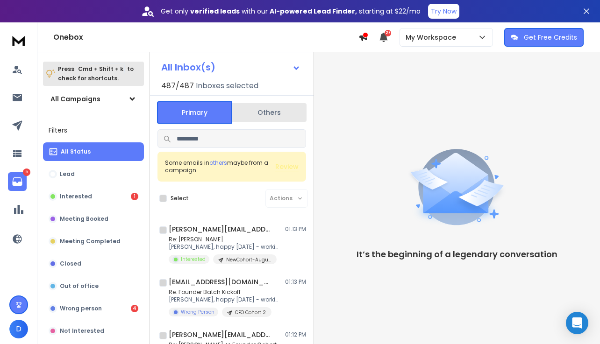
click at [265, 106] on button "Others" at bounding box center [269, 112] width 75 height 21
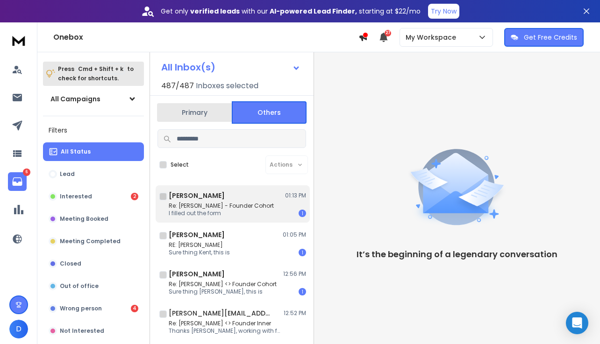
click at [258, 212] on div "Re: Dan - Founder Cohort I filled out the form 1" at bounding box center [237, 209] width 137 height 15
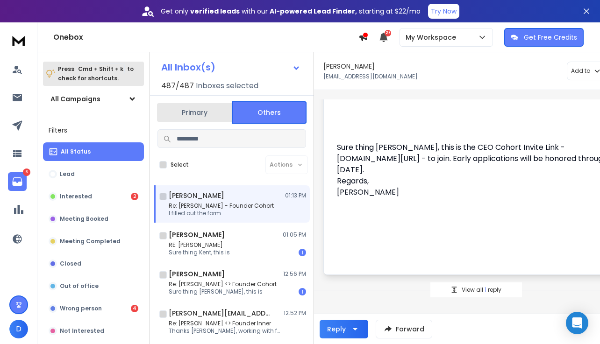
scroll to position [422, 0]
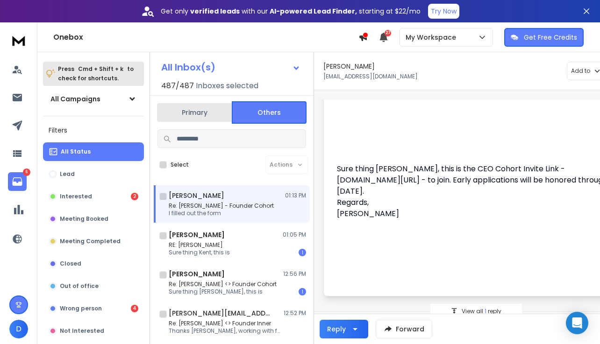
click at [204, 100] on div "All Inbox(s) 487 / 487 Inboxes selected Primary Others Select Actions Daniel Fe…" at bounding box center [231, 224] width 163 height 344
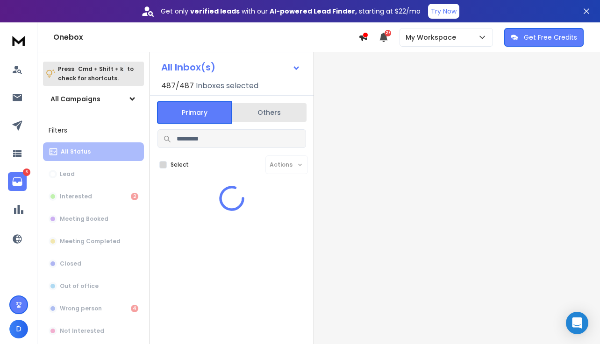
click at [206, 106] on button "Primary" at bounding box center [194, 112] width 75 height 22
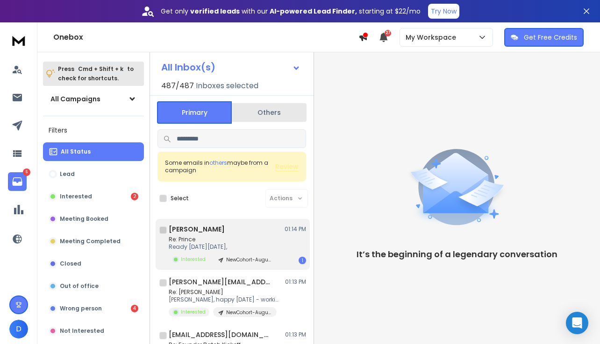
click at [261, 231] on div "Stephen Baffoe 01:14 PM" at bounding box center [237, 229] width 137 height 9
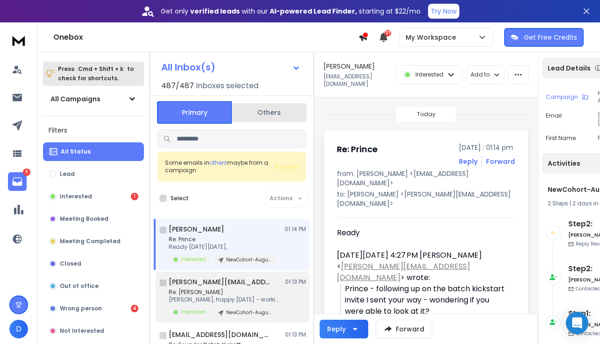
click at [241, 297] on p "Roopesh, happy Friday - working" at bounding box center [225, 299] width 112 height 7
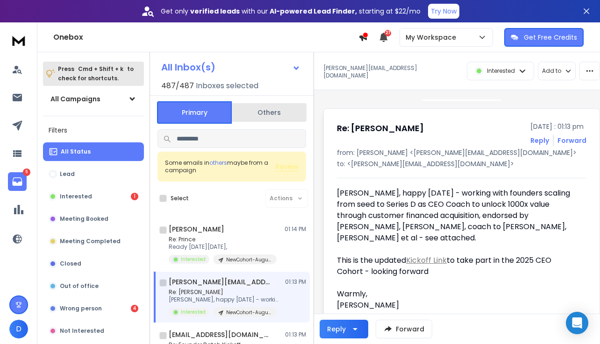
scroll to position [21, 0]
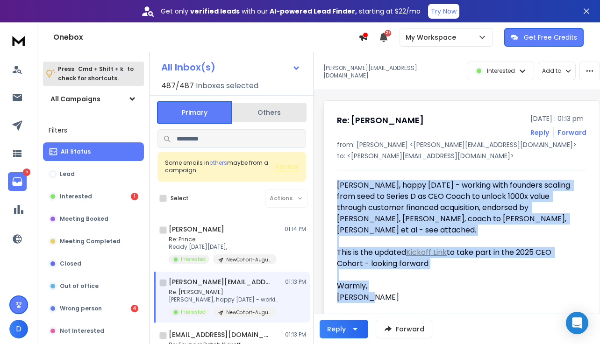
drag, startPoint x: 372, startPoint y: 295, endPoint x: 321, endPoint y: 174, distance: 130.8
copy div "Roopesh, happy Friday - working with founders scaling from seed to Series D as …"
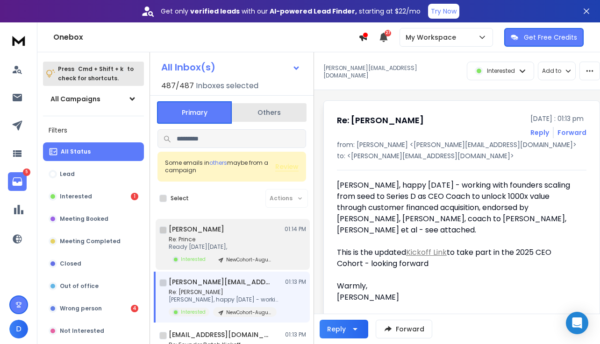
click at [245, 229] on div "Stephen Baffoe 01:14 PM" at bounding box center [237, 229] width 137 height 9
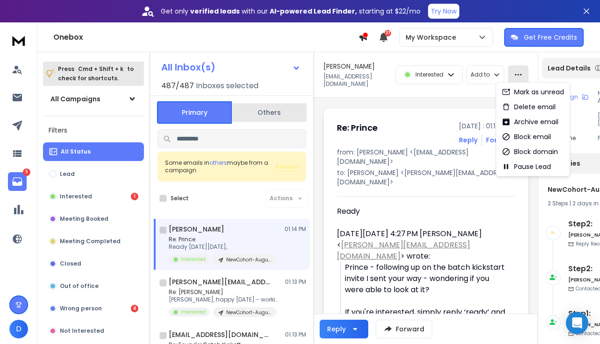
click at [528, 69] on button "button" at bounding box center [518, 74] width 21 height 19
click at [558, 89] on div "Mark as unread" at bounding box center [533, 91] width 62 height 9
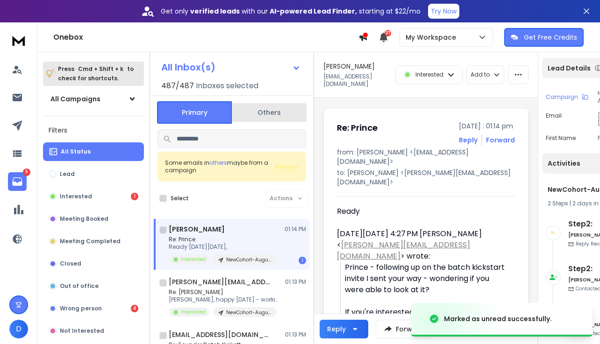
scroll to position [0, 0]
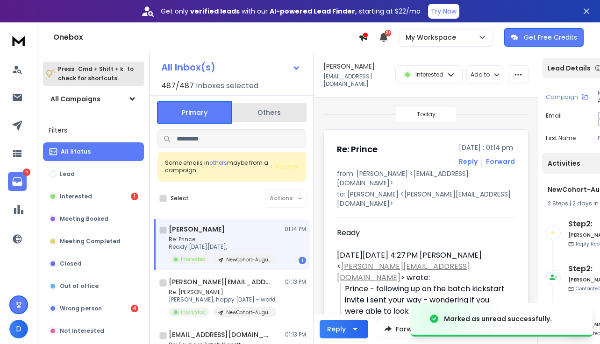
click at [275, 105] on button "Others" at bounding box center [269, 112] width 75 height 21
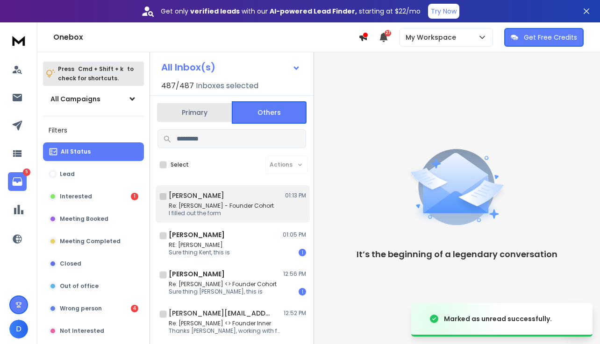
click at [256, 208] on div "Re: Dan - Founder Cohort I filled out the form" at bounding box center [237, 209] width 137 height 15
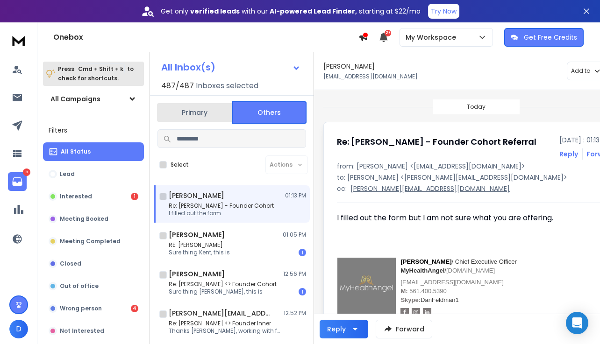
click at [328, 333] on div "Reply" at bounding box center [336, 329] width 19 height 9
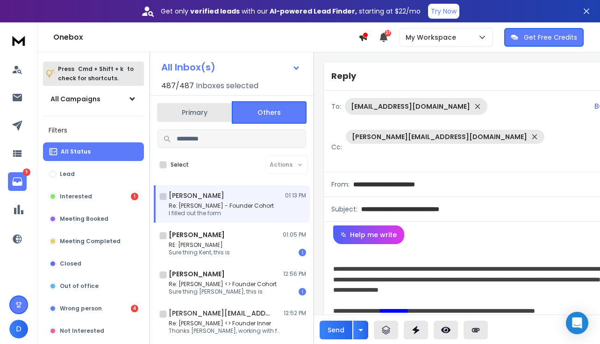
click at [334, 267] on div "**********" at bounding box center [471, 306] width 276 height 84
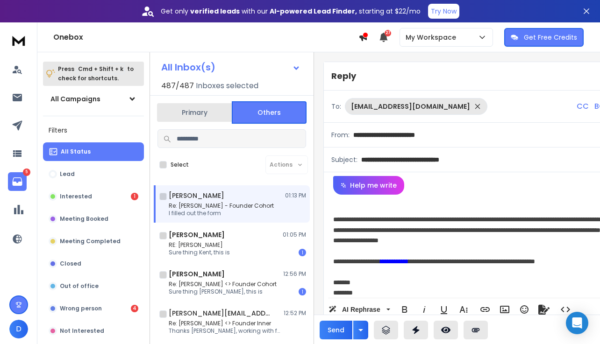
click at [329, 239] on div "**********" at bounding box center [471, 245] width 295 height 101
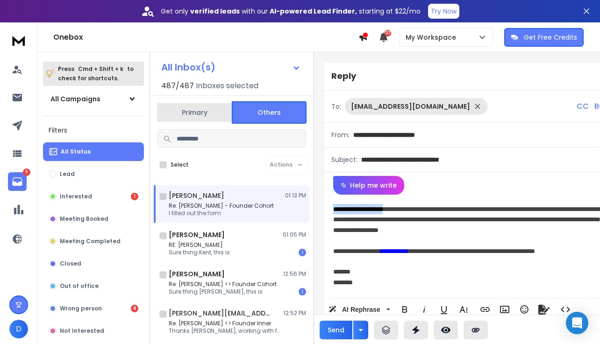
drag, startPoint x: 400, startPoint y: 227, endPoint x: 325, endPoint y: 226, distance: 75.2
click at [325, 226] on div "**********" at bounding box center [471, 245] width 295 height 101
click at [345, 230] on div "**********" at bounding box center [471, 219] width 276 height 31
click at [346, 230] on div "**********" at bounding box center [471, 219] width 276 height 31
click at [476, 334] on icon at bounding box center [475, 330] width 9 height 9
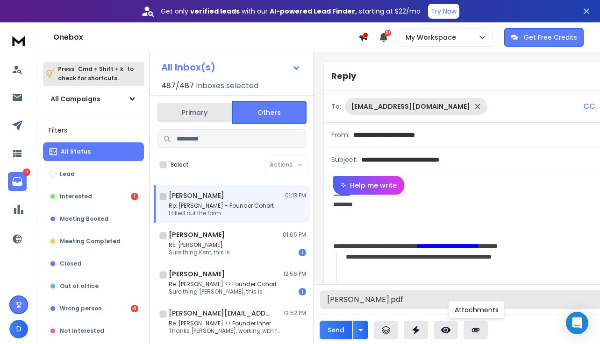
scroll to position [81, 0]
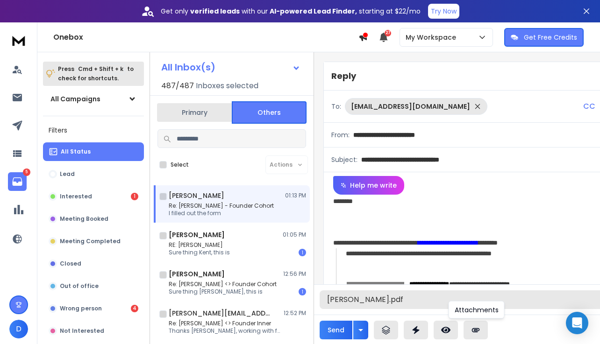
click at [357, 227] on div at bounding box center [474, 222] width 283 height 10
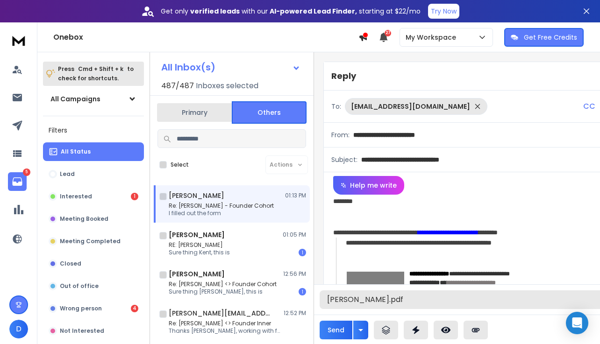
scroll to position [0, 0]
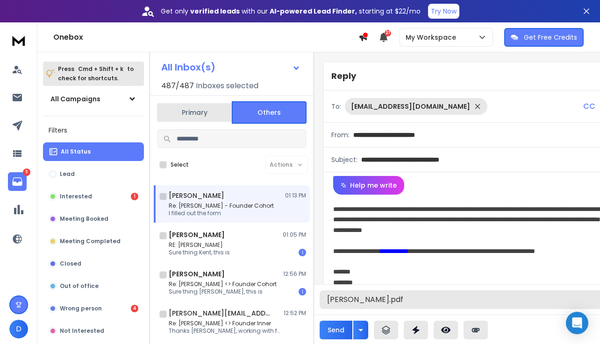
click at [341, 331] on button "Send" at bounding box center [335, 330] width 33 height 19
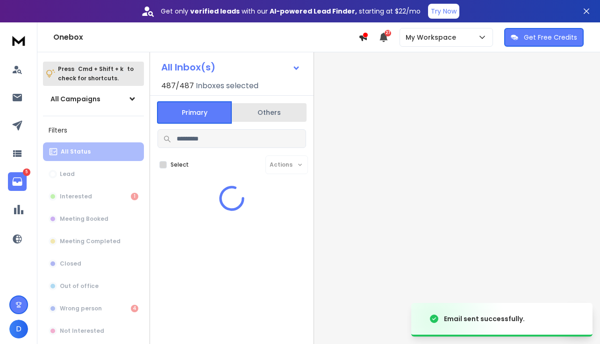
click at [195, 107] on button "Primary" at bounding box center [194, 112] width 75 height 22
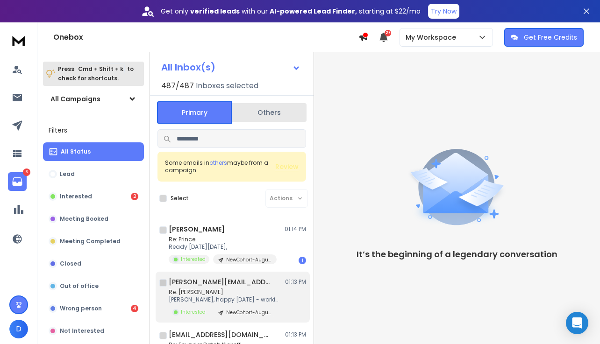
scroll to position [21, 0]
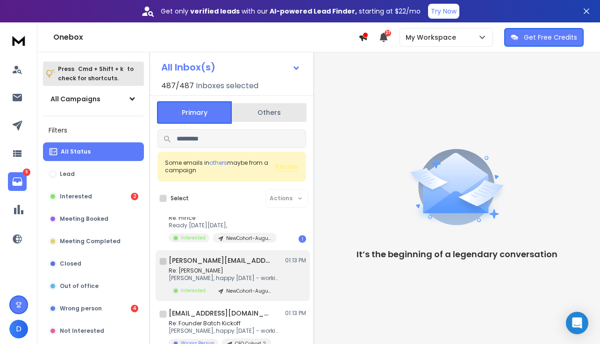
click at [277, 271] on div "Re: Roopesh Roopesh, happy Friday - working Interested NewCohort-August" at bounding box center [237, 281] width 137 height 28
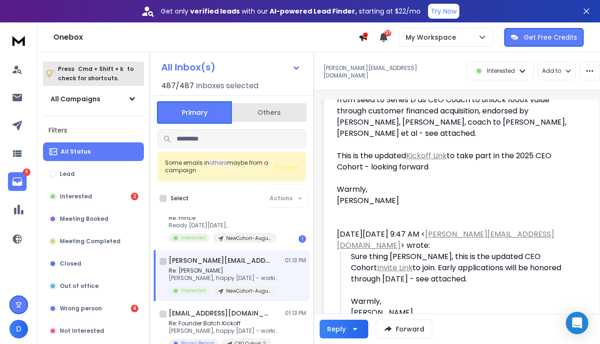
scroll to position [140, 0]
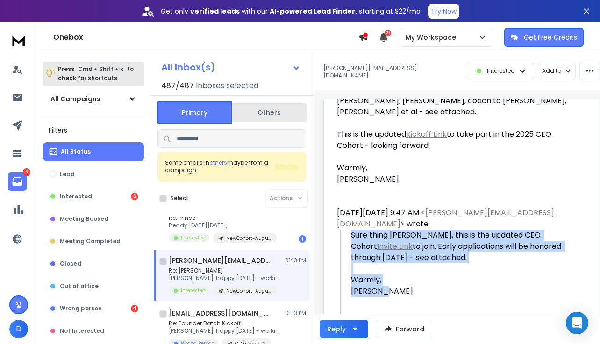
drag, startPoint x: 404, startPoint y: 296, endPoint x: 347, endPoint y: 236, distance: 81.9
copy div "Sure thing Roopesh, this is the updated CEO Cohort Invite Link to join. Early a…"
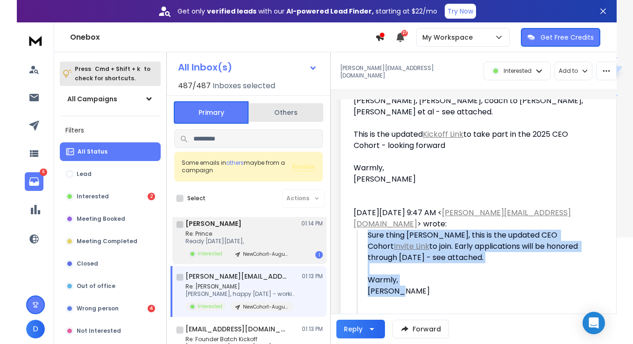
scroll to position [0, 0]
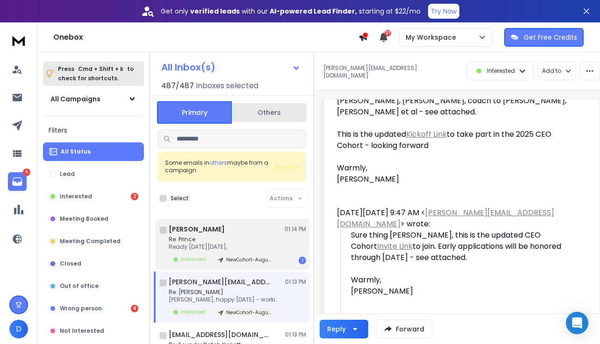
click at [257, 240] on p "Re: Prince" at bounding box center [223, 239] width 108 height 7
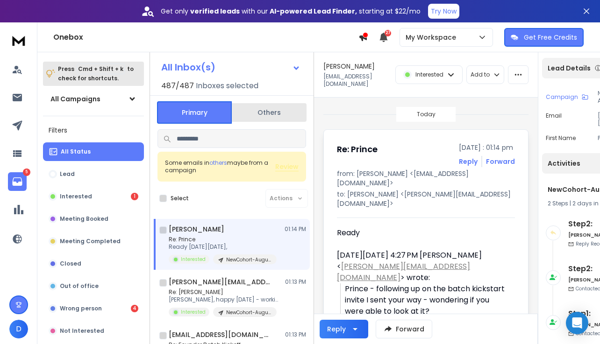
click at [339, 327] on div "Reply" at bounding box center [336, 329] width 19 height 9
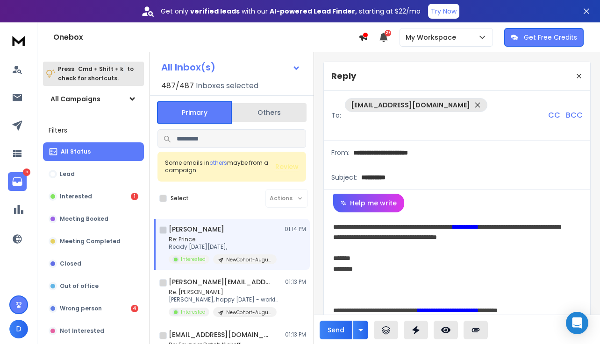
click at [377, 230] on div "**********" at bounding box center [450, 232] width 234 height 21
click at [342, 326] on button "Send" at bounding box center [335, 330] width 33 height 19
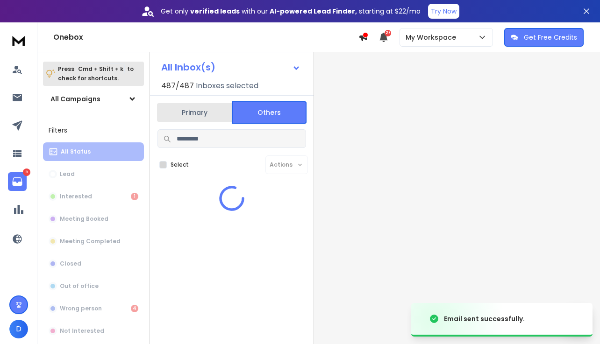
click at [266, 116] on button "Others" at bounding box center [269, 112] width 75 height 22
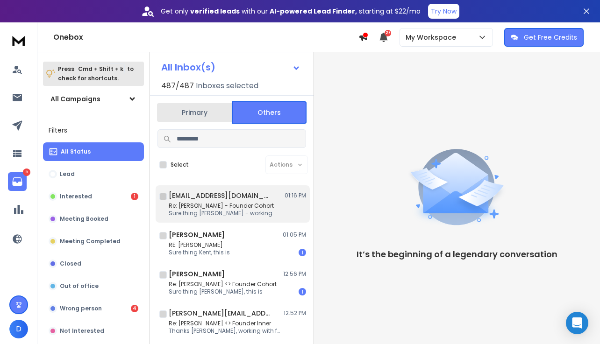
click at [271, 202] on div "Re: Dan - Founder Cohort Sure thing Dan - working" at bounding box center [237, 209] width 137 height 15
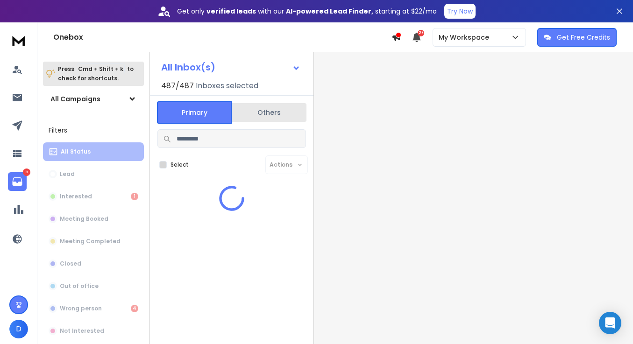
click at [202, 121] on button "Primary" at bounding box center [194, 112] width 75 height 22
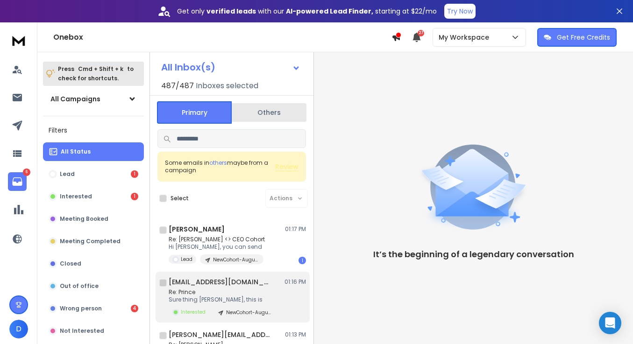
click at [289, 286] on div "stephenbaffoe305@gmail.com 01:16 PM" at bounding box center [237, 281] width 137 height 9
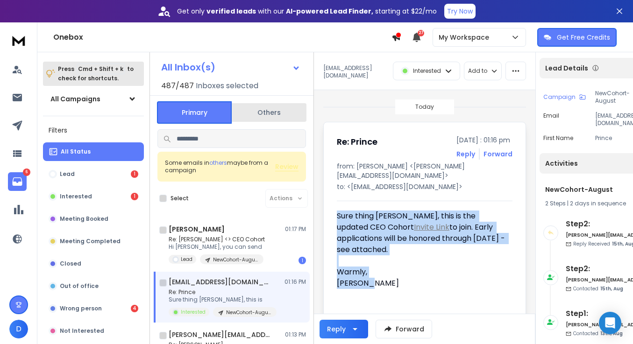
drag, startPoint x: 382, startPoint y: 267, endPoint x: 324, endPoint y: 191, distance: 95.9
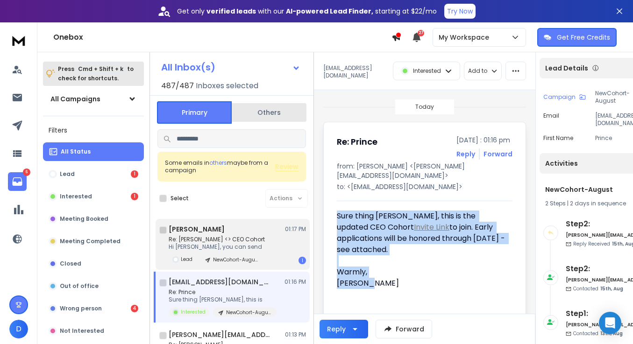
copy div "Sure thing Stephen, this is the updated CEO Cohort Invite Link to join. Early a…"
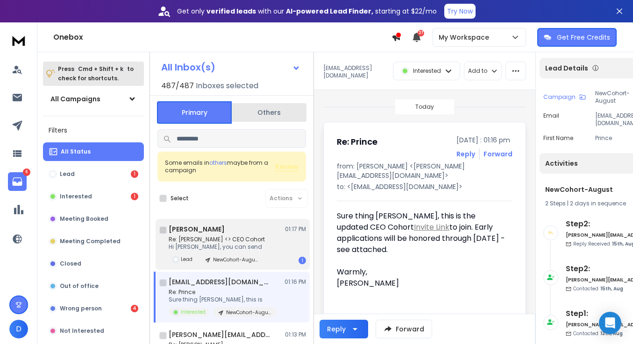
click at [246, 235] on div "Roberto Singler 01:17 PM Re: Roberto <> CEO Cohort Hi Jonathan, you can send Le…" at bounding box center [237, 245] width 137 height 40
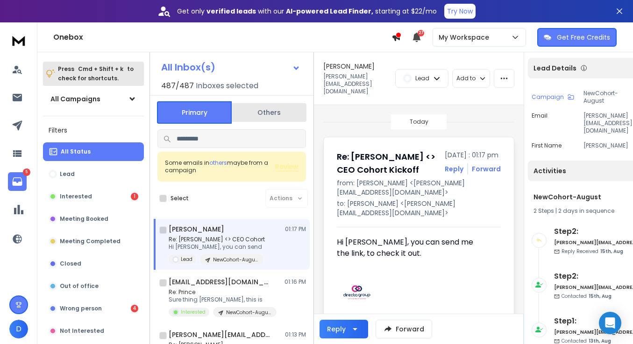
click at [335, 331] on div "Reply" at bounding box center [336, 329] width 19 height 9
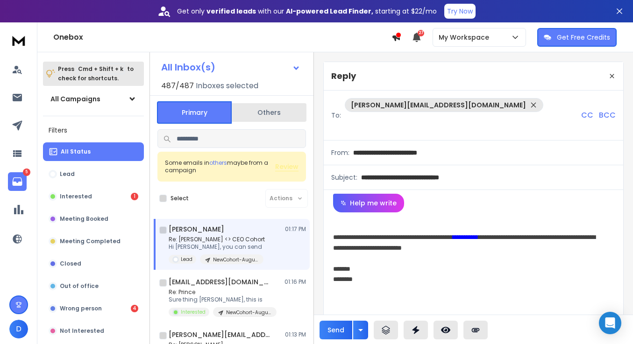
click at [328, 237] on div "**********" at bounding box center [473, 263] width 299 height 101
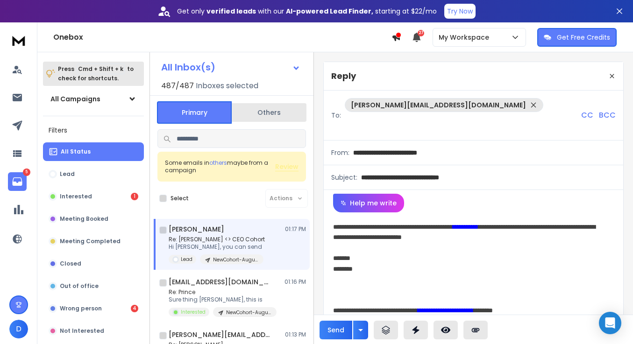
click at [379, 227] on div "**********" at bounding box center [466, 232] width 267 height 21
click at [341, 328] on button "Send" at bounding box center [335, 330] width 33 height 19
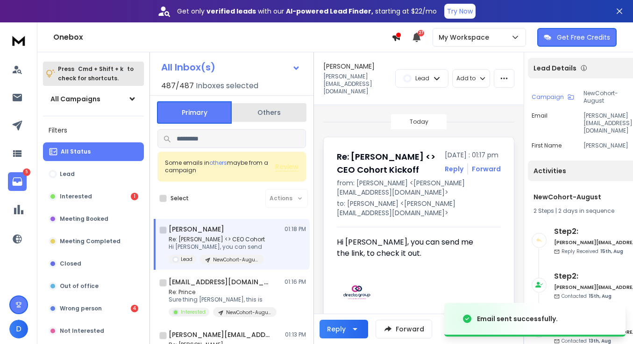
click at [447, 71] on div "Lead" at bounding box center [422, 79] width 52 height 18
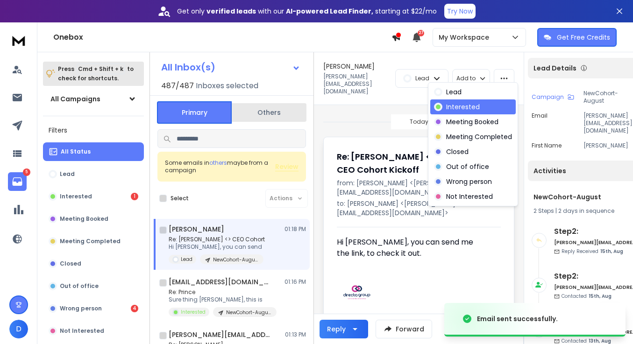
click at [461, 102] on p "Interested" at bounding box center [463, 106] width 34 height 9
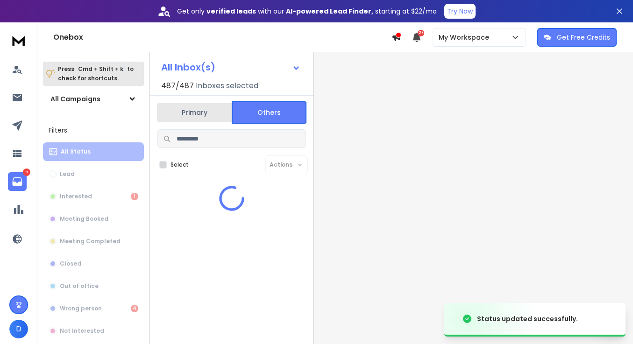
click at [257, 111] on button "Others" at bounding box center [269, 112] width 75 height 22
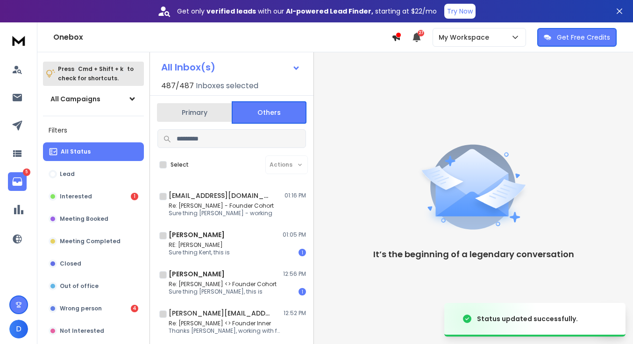
click at [204, 124] on div "Primary Others Select Actions dfeldman@myhealthangel.com 01:16 PM Re: Dan - Fou…" at bounding box center [231, 270] width 163 height 335
click at [205, 111] on button "Primary" at bounding box center [194, 112] width 75 height 21
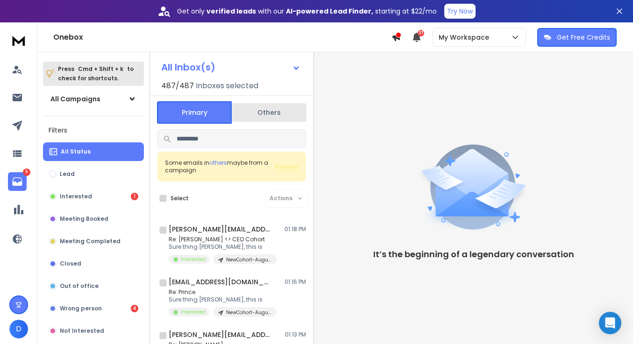
click at [272, 122] on button "Others" at bounding box center [269, 112] width 75 height 21
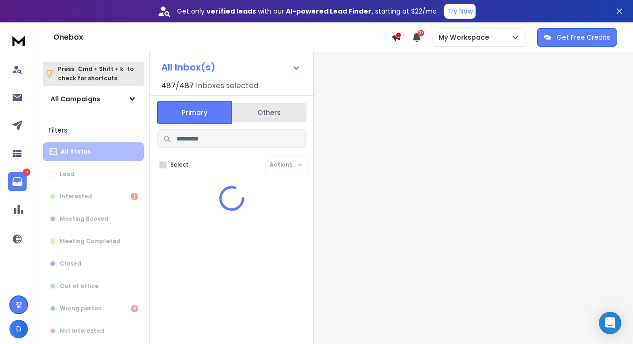
click at [215, 110] on button "Primary" at bounding box center [194, 112] width 75 height 22
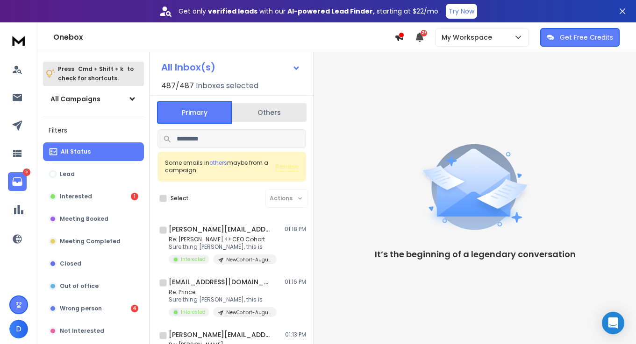
click at [255, 124] on div "Primary Others Some emails in others maybe from a campaign Review Select Action…" at bounding box center [231, 287] width 163 height 369
click at [255, 115] on button "Others" at bounding box center [269, 112] width 75 height 21
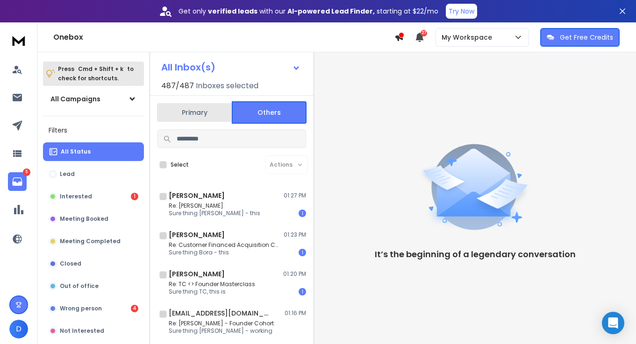
click at [196, 113] on button "Primary" at bounding box center [194, 112] width 75 height 21
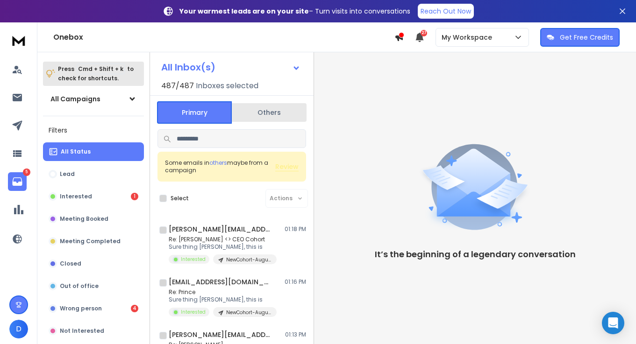
click at [258, 119] on button "Others" at bounding box center [269, 112] width 75 height 21
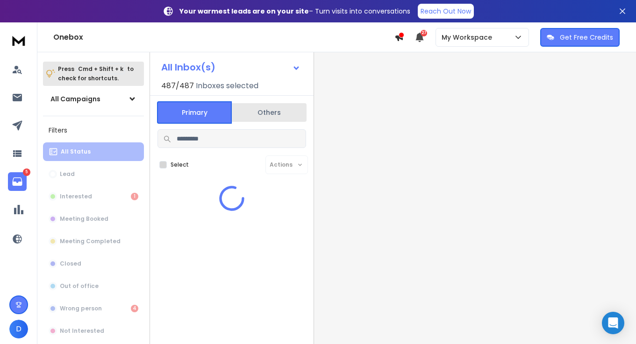
click at [207, 114] on button "Primary" at bounding box center [194, 112] width 75 height 22
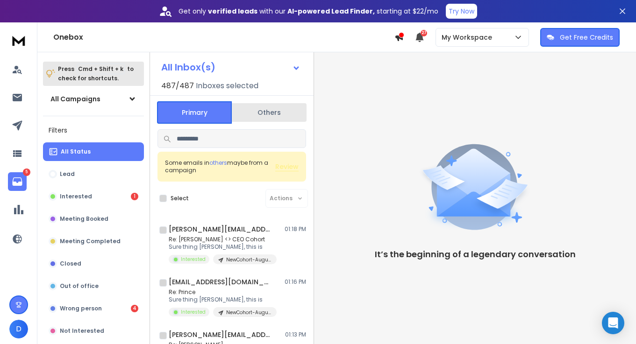
click at [237, 142] on input at bounding box center [231, 138] width 149 height 19
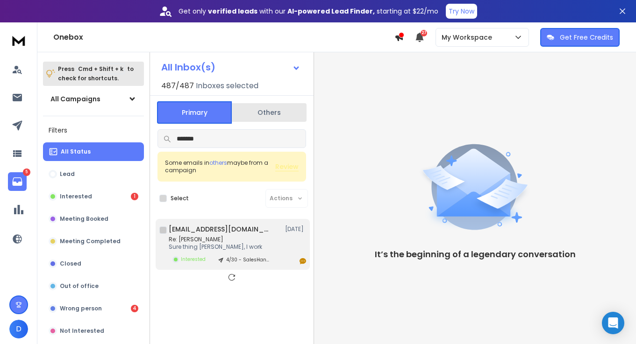
type input "*******"
click at [281, 235] on div "mboysen@gmail.com 08 May Re: Mark Sure thing Mark, I work Interested 4/30 - Sal…" at bounding box center [237, 245] width 137 height 40
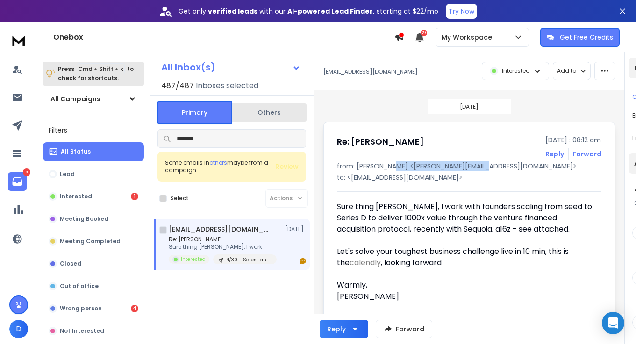
drag, startPoint x: 392, startPoint y: 166, endPoint x: 484, endPoint y: 166, distance: 91.6
click at [484, 166] on p "from: Jonathan <herzog@herzogfounders.org>" at bounding box center [469, 166] width 264 height 9
copy p "herzog@herzogfounders.org"
click at [195, 157] on div "Some emails in others maybe from a campaign Review" at bounding box center [231, 167] width 149 height 30
click at [205, 143] on input "*******" at bounding box center [231, 138] width 149 height 19
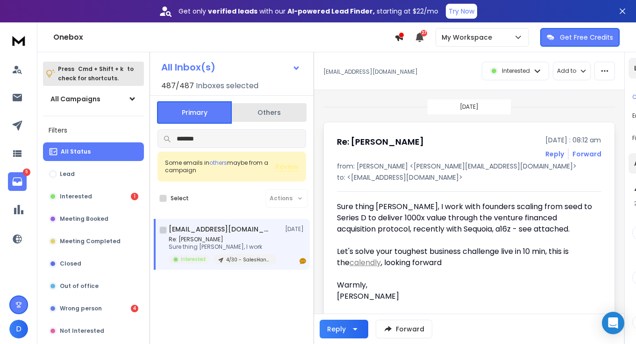
click at [205, 143] on input "*******" at bounding box center [231, 138] width 149 height 19
click at [251, 124] on div "Primary Others Some emails in others maybe from a campaign Review Select Action…" at bounding box center [231, 236] width 163 height 266
click at [254, 118] on button "Others" at bounding box center [269, 112] width 75 height 21
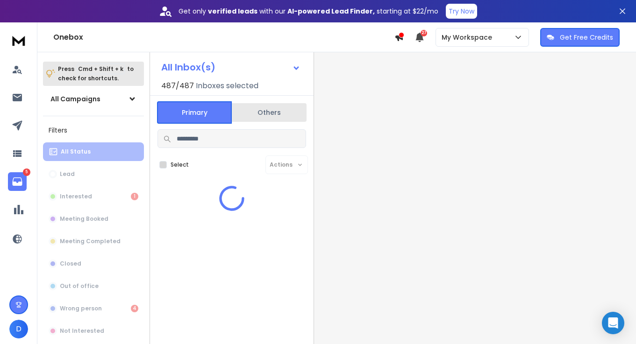
click at [208, 111] on button "Primary" at bounding box center [194, 112] width 75 height 22
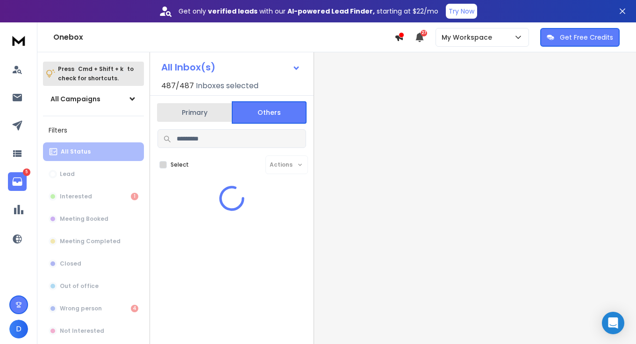
click at [262, 107] on button "Others" at bounding box center [269, 112] width 75 height 22
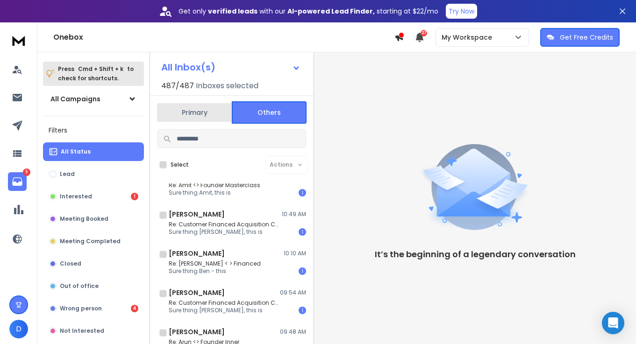
scroll to position [752, 0]
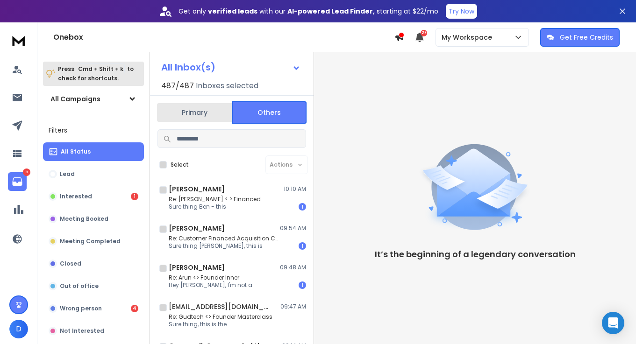
click at [213, 137] on input at bounding box center [231, 138] width 149 height 19
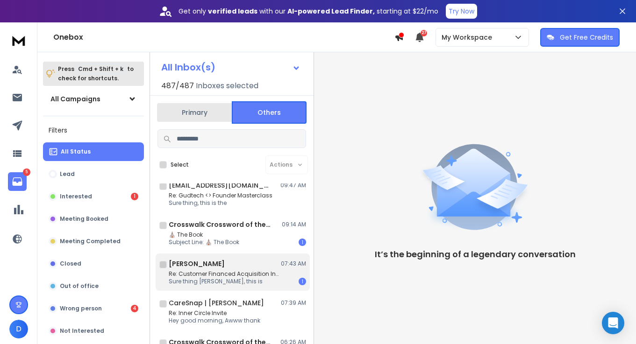
scroll to position [881, 0]
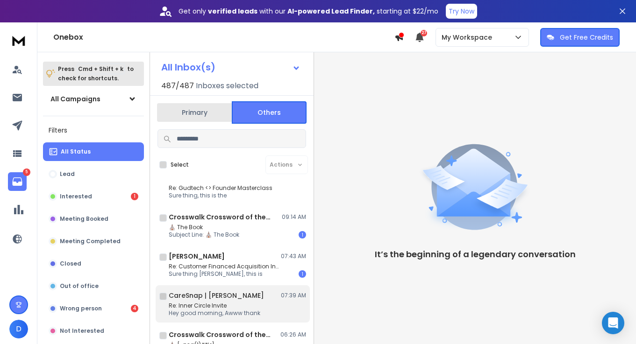
click at [248, 306] on p "Re: Inner Circle Invite" at bounding box center [215, 305] width 92 height 7
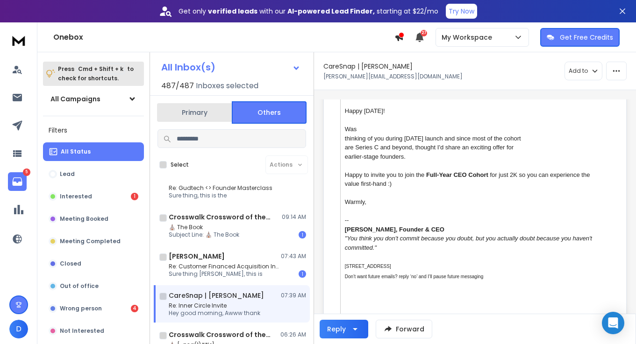
scroll to position [387, 0]
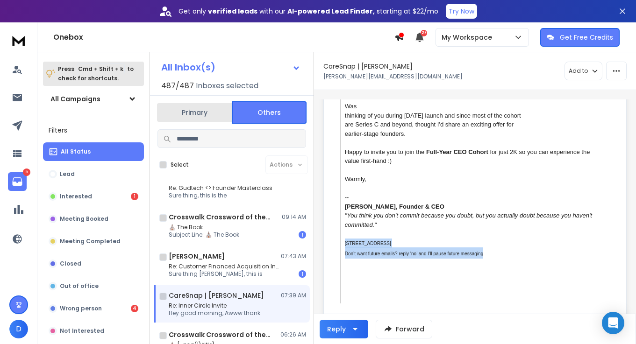
drag, startPoint x: 467, startPoint y: 261, endPoint x: 345, endPoint y: 249, distance: 122.0
click at [345, 249] on div "Eric, Happy Thursday! Was thinking of you during yesterday's launch and since m…" at bounding box center [475, 162] width 261 height 196
copy div "390 NE 191st/Miami Don’t want future emails? reply ‘no’ and I’ll pause future m…"
click at [395, 240] on div "Warmly, -- Jonathan Herzog, Founder & CEO "You think you don't commit because y…" at bounding box center [475, 211] width 261 height 73
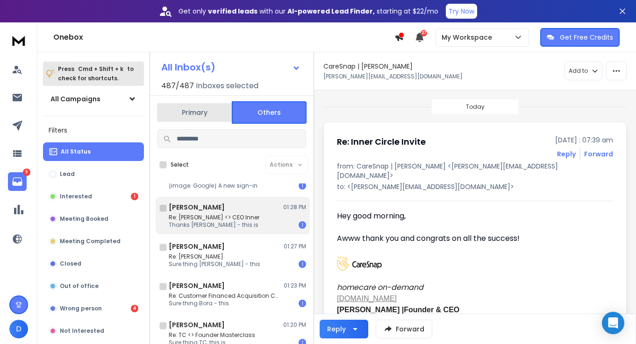
scroll to position [0, 0]
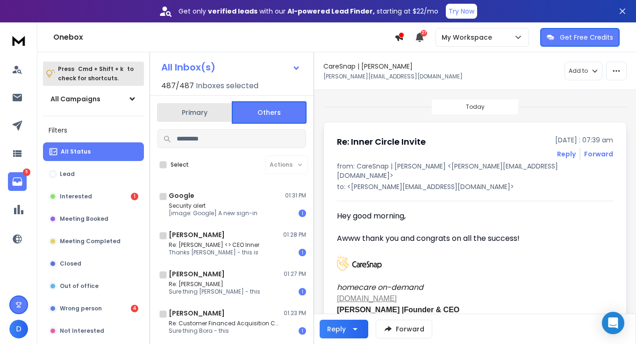
click at [204, 105] on button "Primary" at bounding box center [194, 112] width 75 height 21
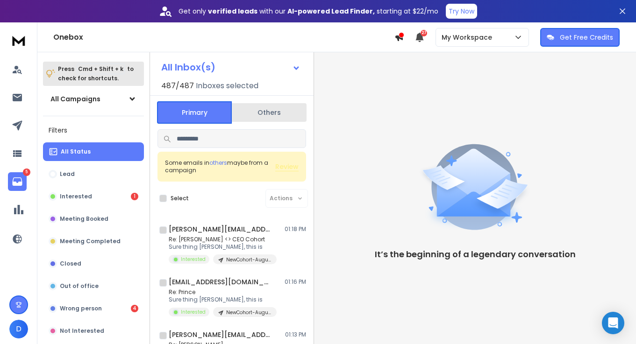
click at [268, 108] on button "Others" at bounding box center [269, 112] width 75 height 21
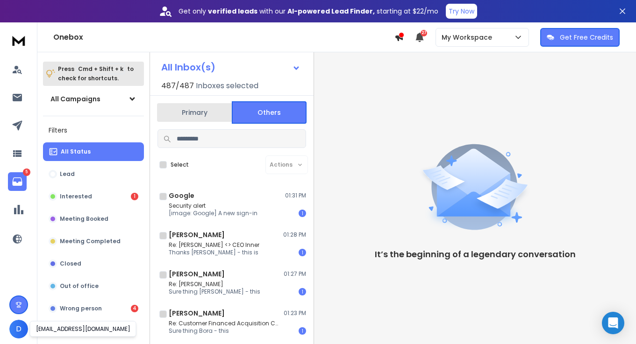
click at [23, 329] on span "D" at bounding box center [18, 329] width 19 height 19
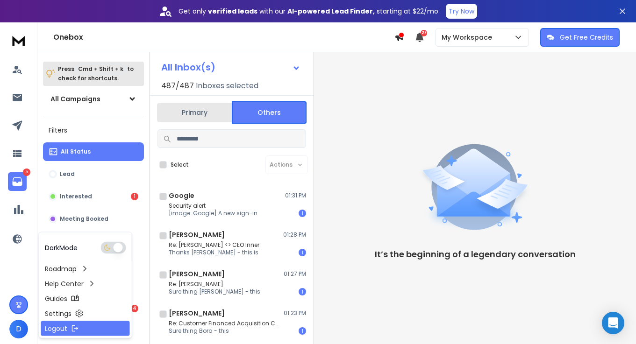
click at [72, 333] on icon at bounding box center [75, 329] width 8 height 8
